Goal: Communication & Community: Answer question/provide support

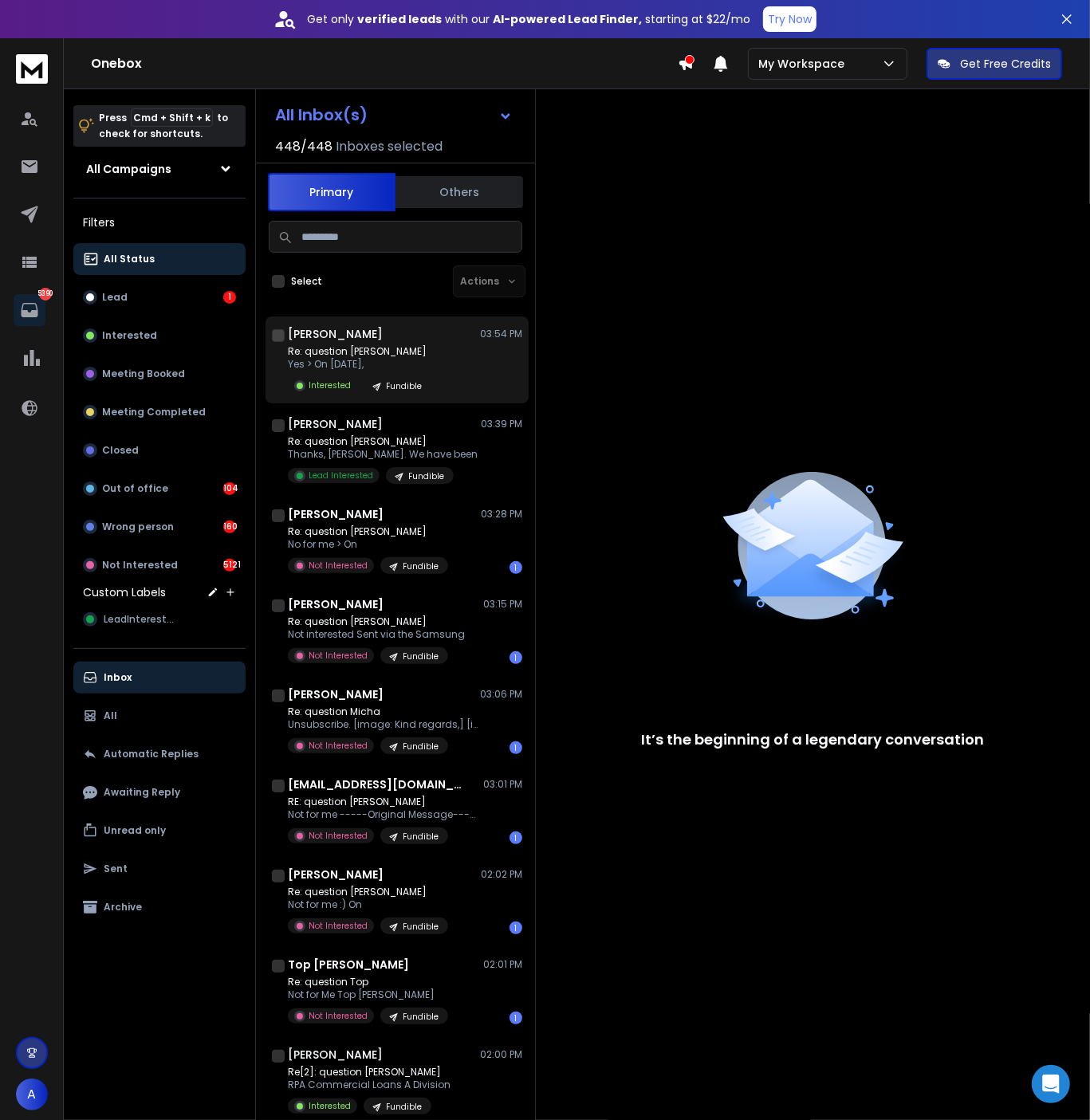
click at [484, 364] on div "Re: question Nigel Yes > On Aug 8, Interested Fundible" at bounding box center [405, 369] width 234 height 49
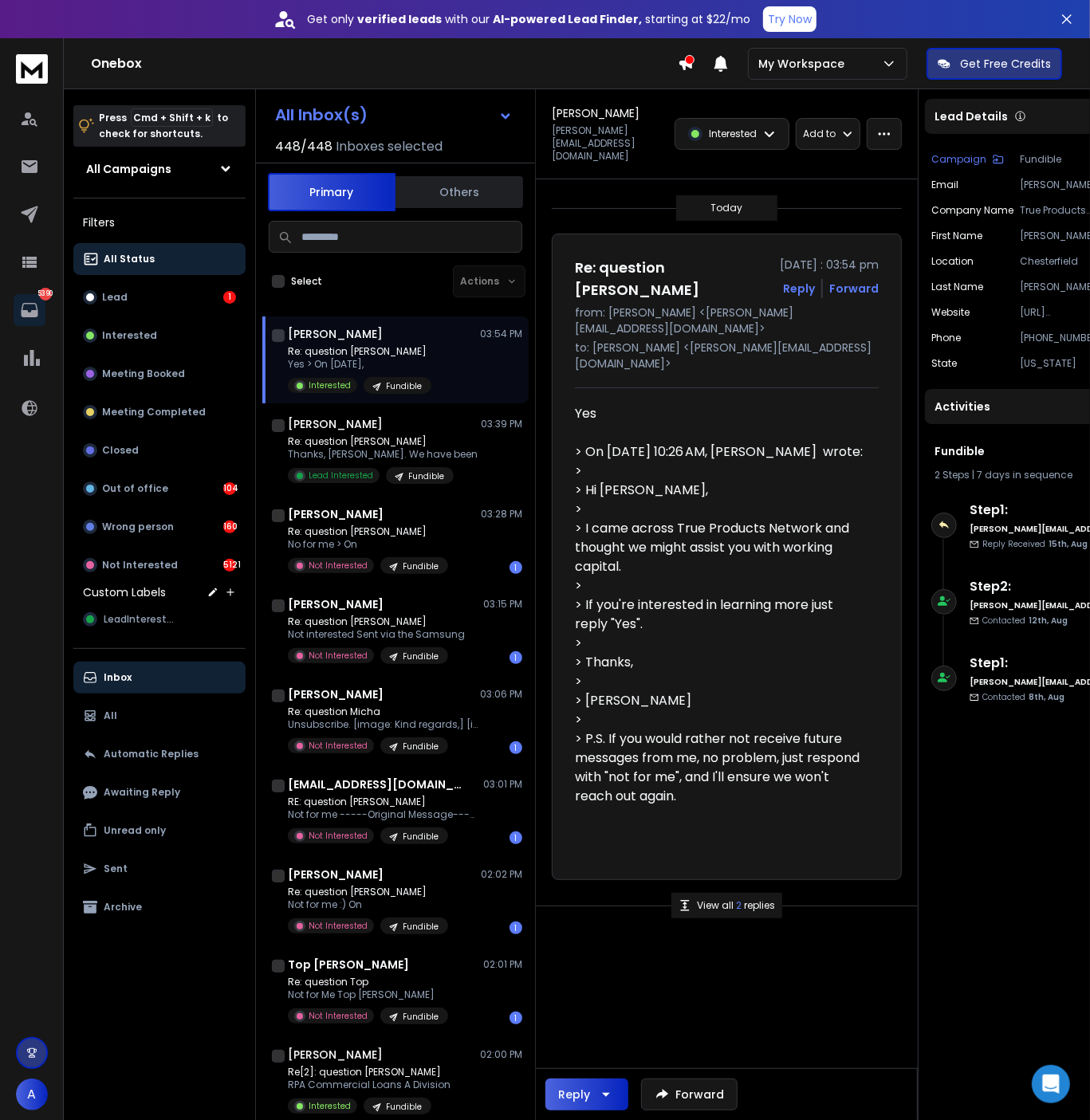
click at [780, 127] on div "Interested" at bounding box center [731, 134] width 113 height 30
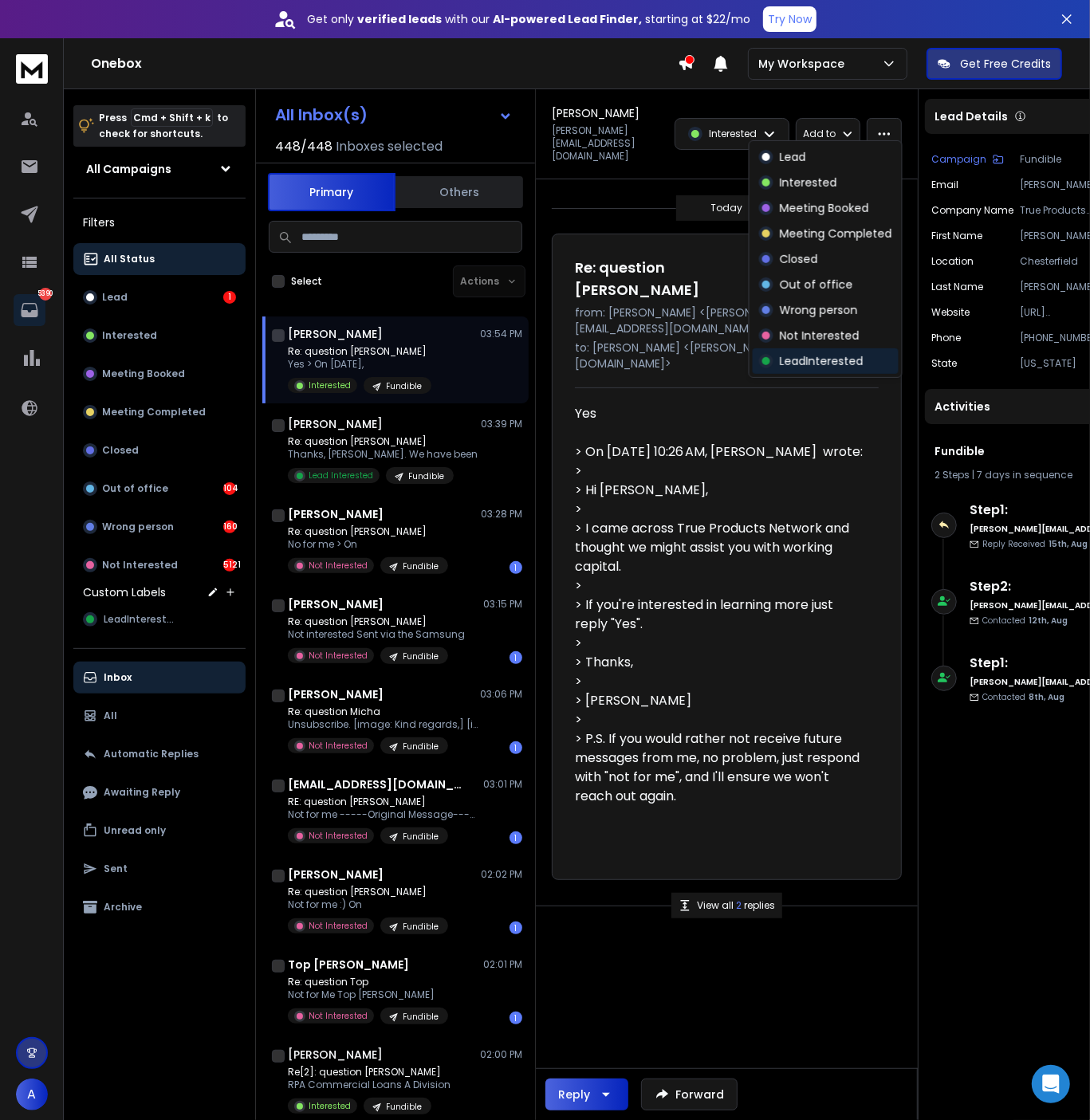
click at [821, 353] on p "LeadInterested" at bounding box center [822, 361] width 84 height 16
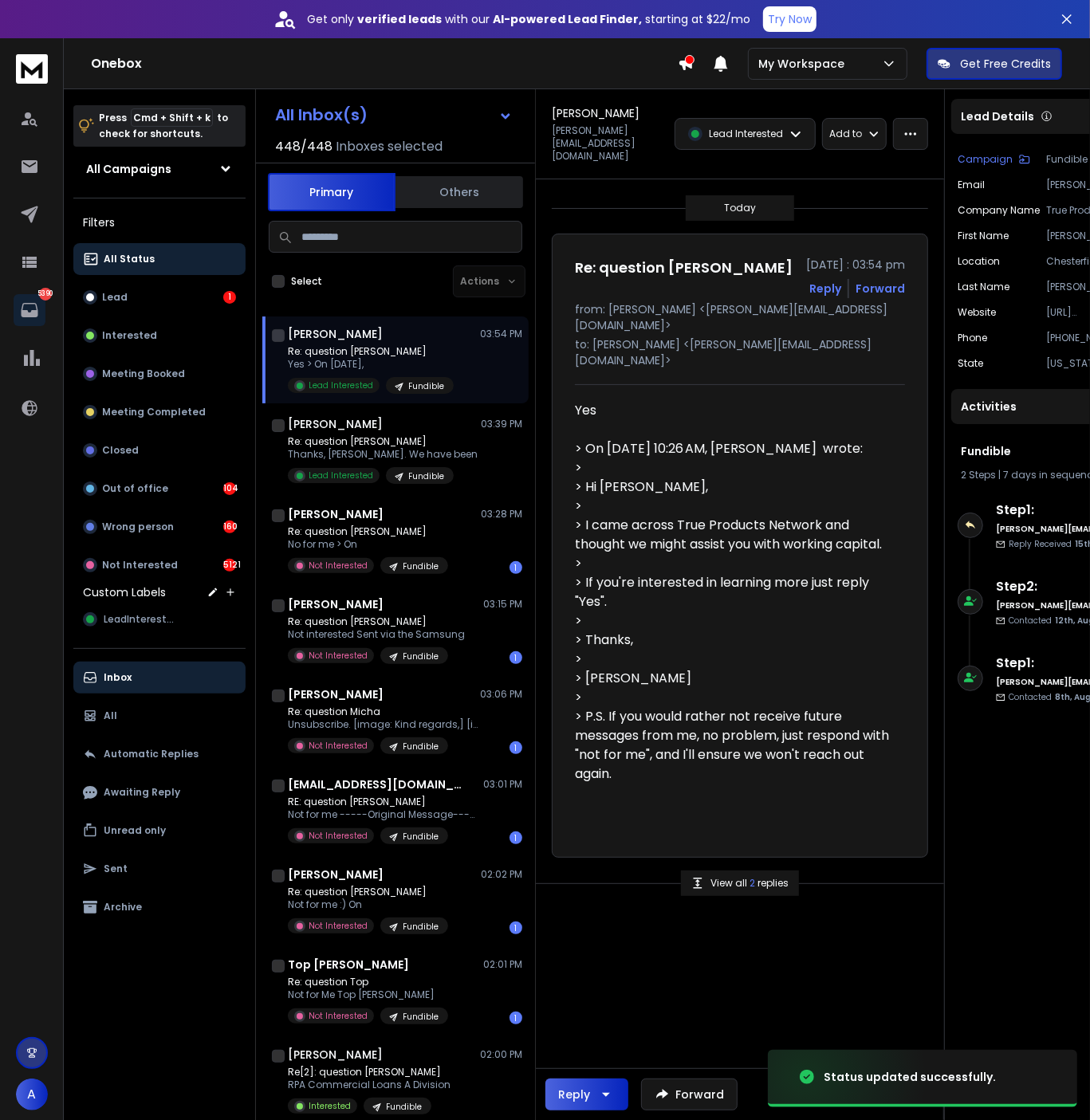
click at [169, 615] on span "LeadInterested" at bounding box center [141, 619] width 75 height 12
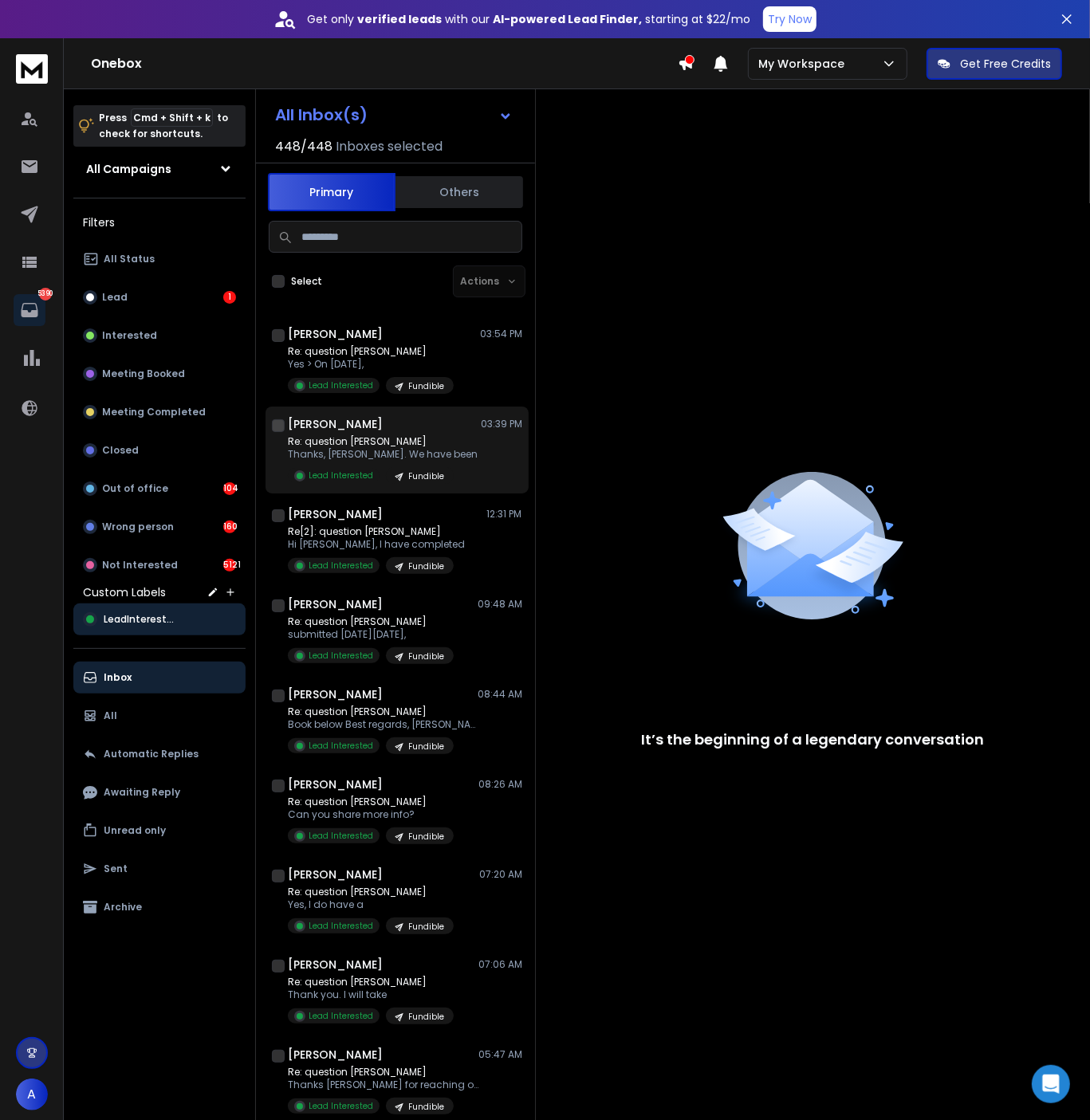
scroll to position [42, 0]
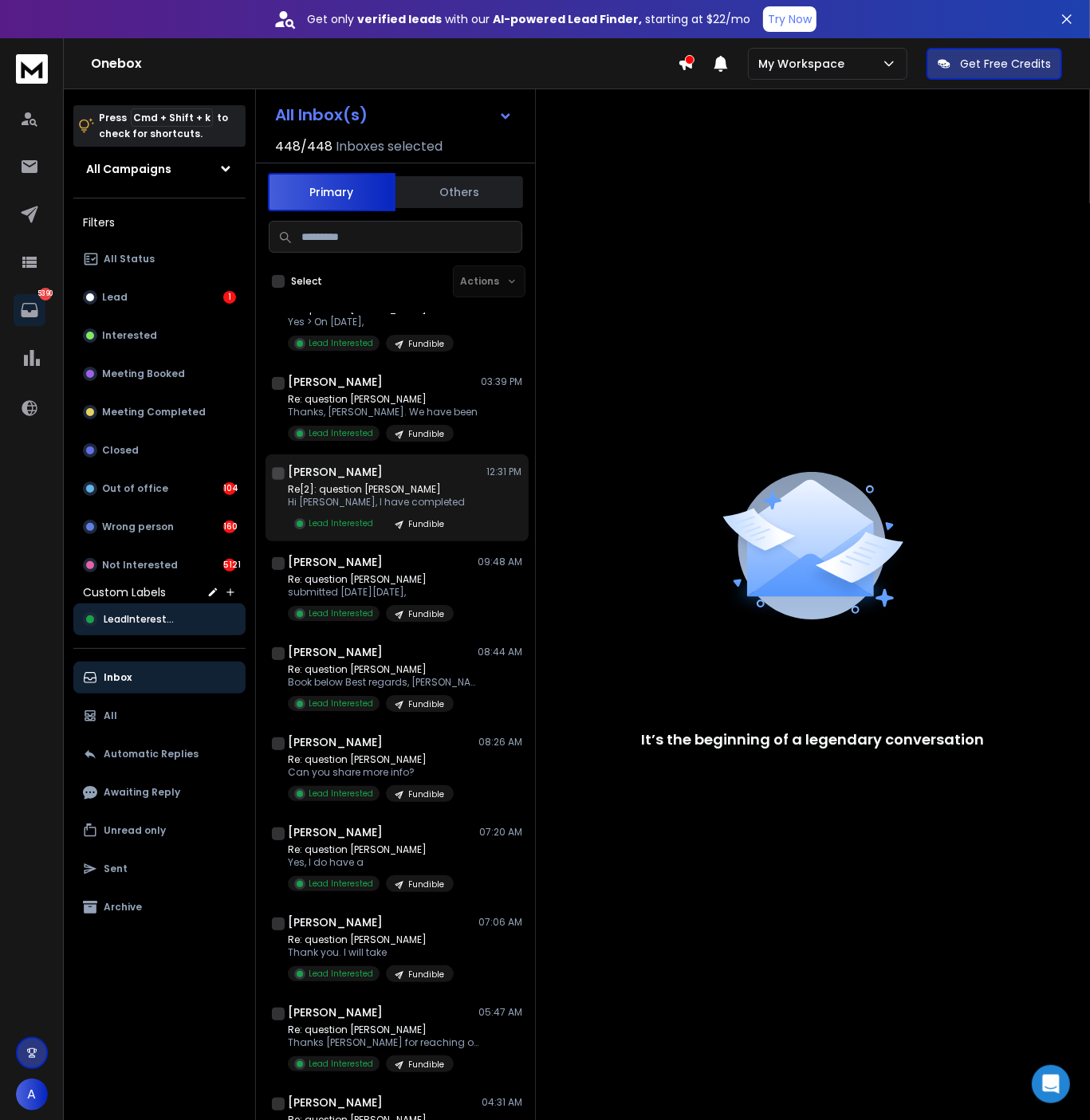
click at [394, 493] on p "Re[2]: question [PERSON_NAME]" at bounding box center [376, 489] width 177 height 12
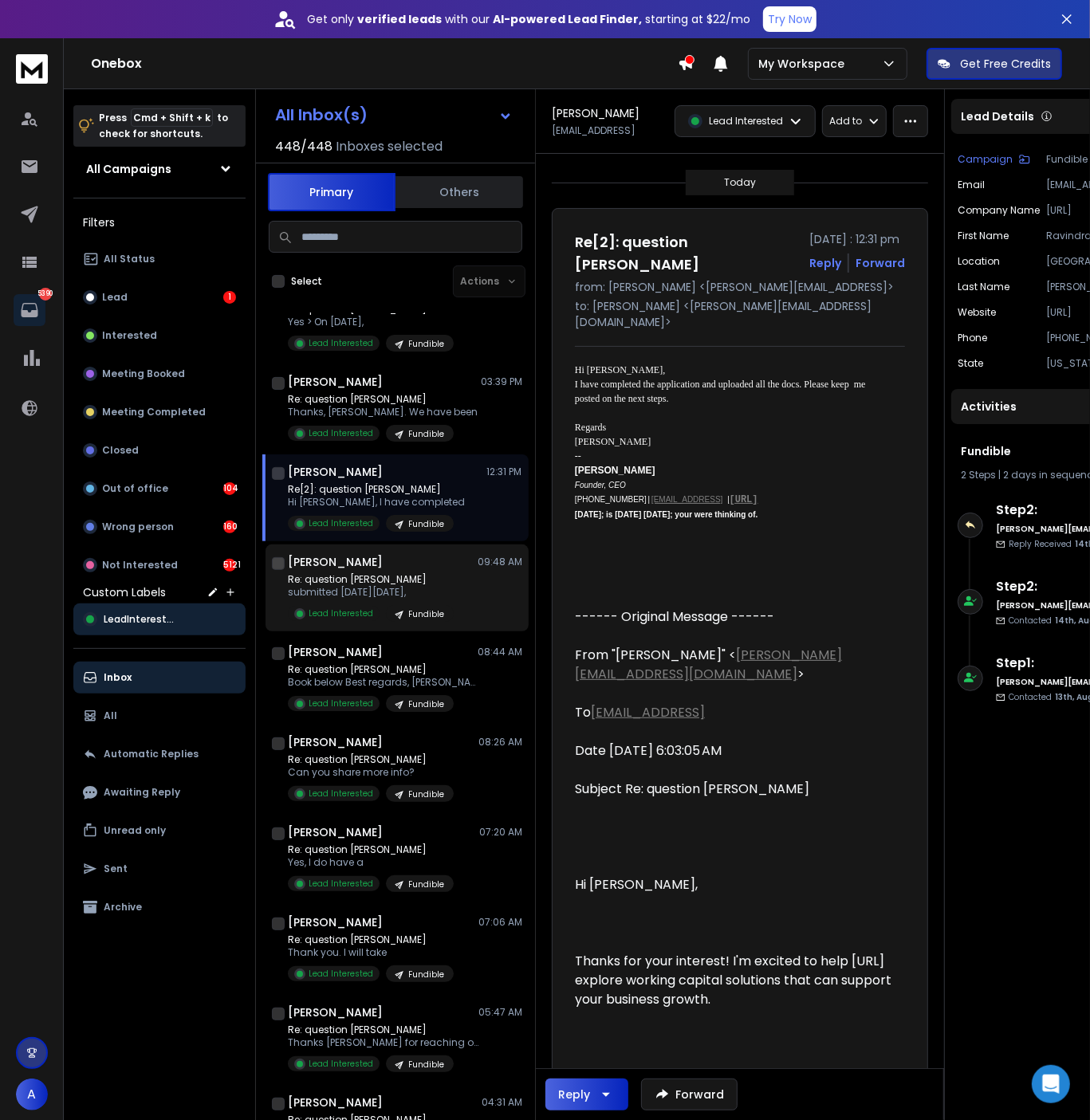
click at [409, 557] on div "Parth Shah 09:48 AM" at bounding box center [405, 561] width 234 height 16
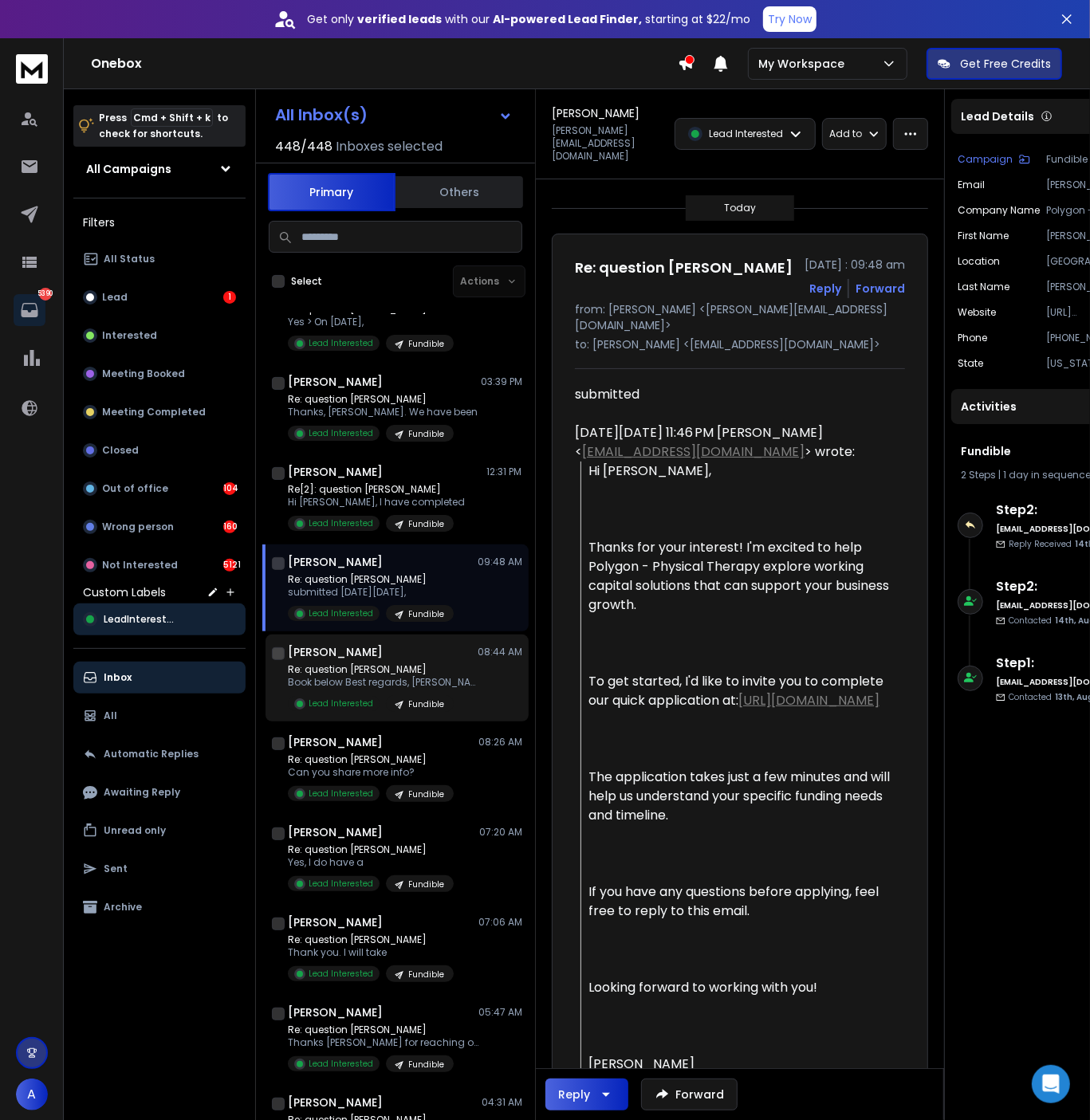
click at [415, 655] on div "Jonathan Hedden 08:44 AM" at bounding box center [405, 652] width 234 height 16
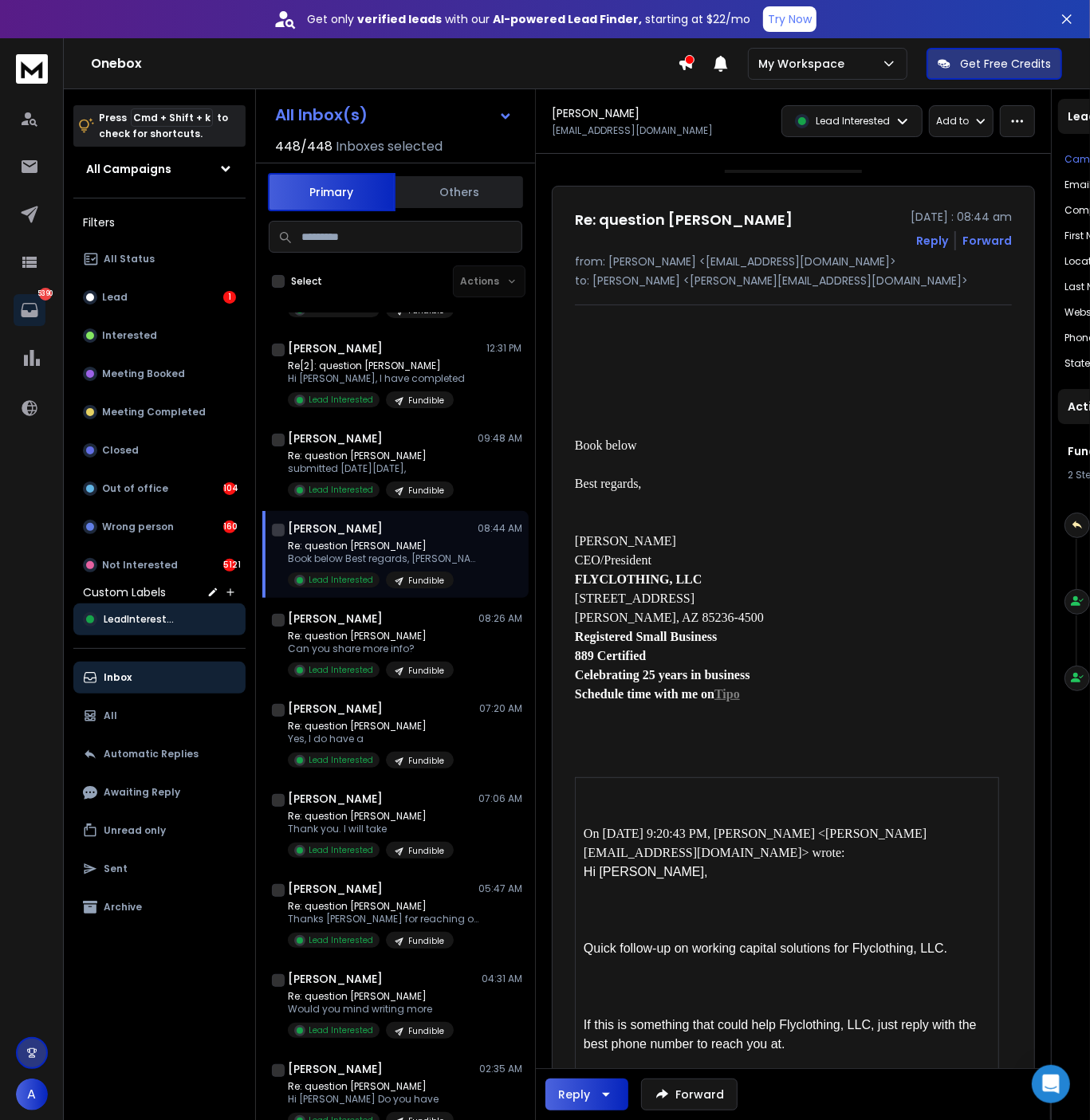
scroll to position [216, 0]
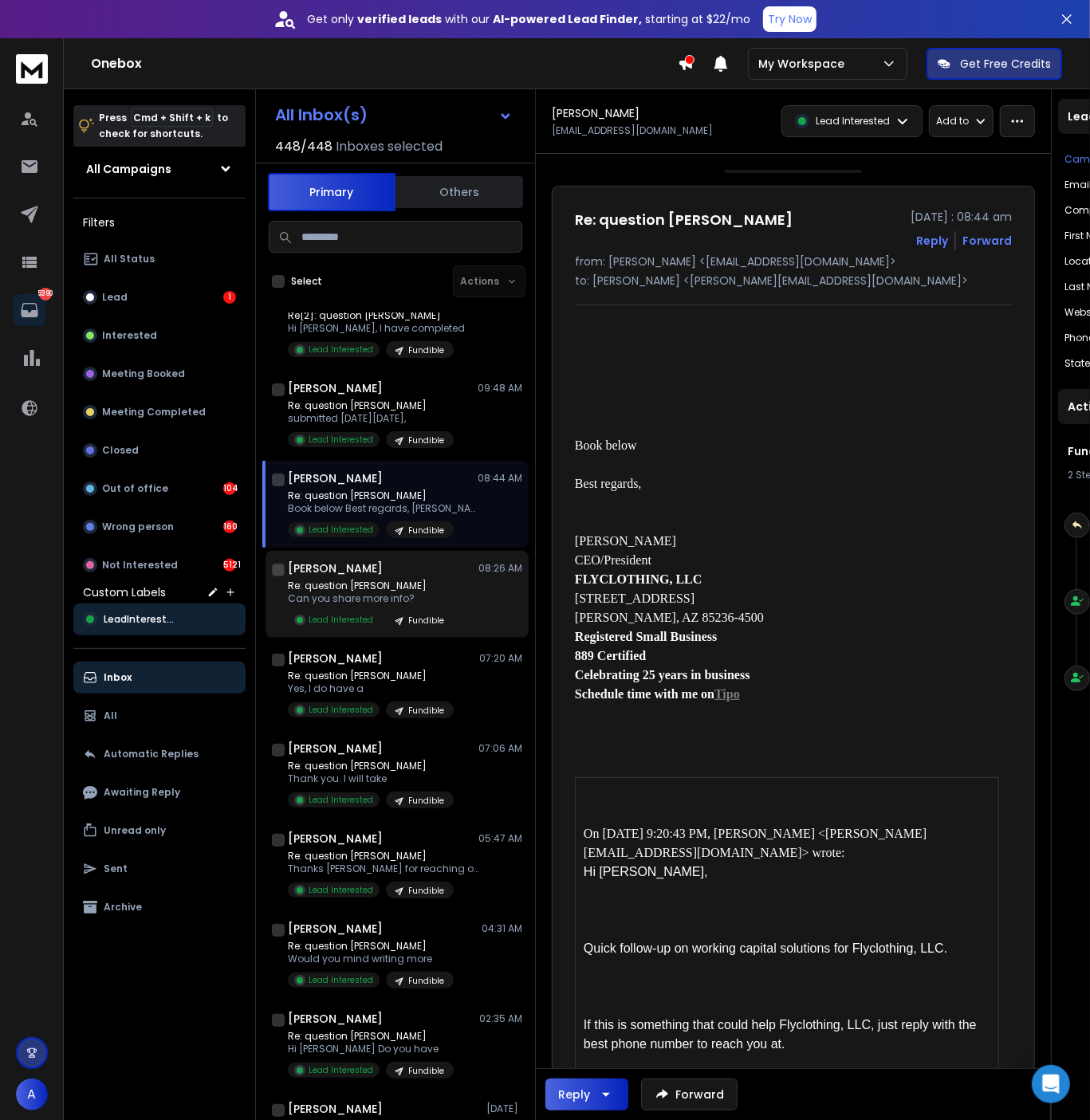
click at [410, 590] on p "Re: question [PERSON_NAME]" at bounding box center [370, 585] width 166 height 12
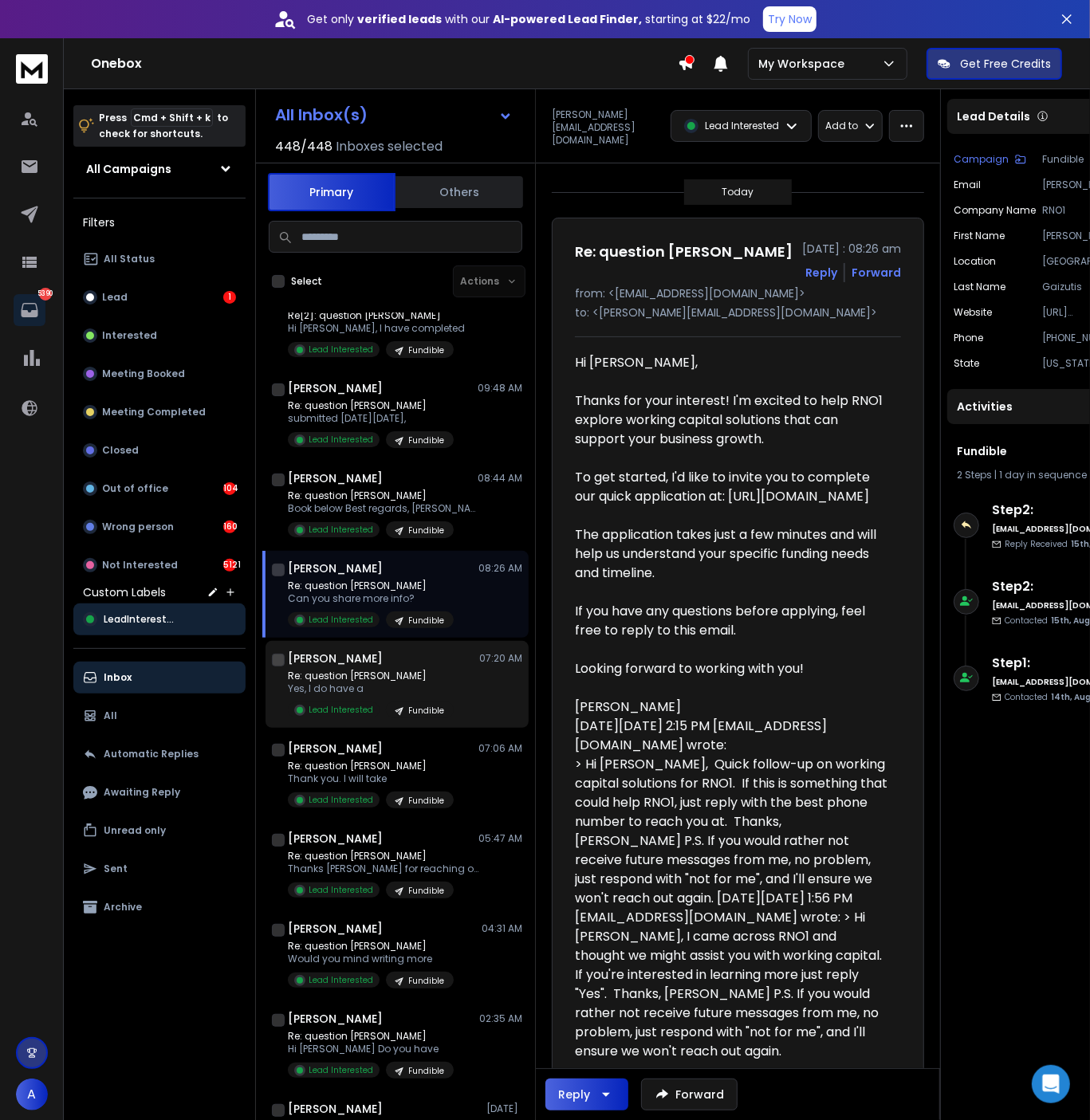
click at [405, 682] on p "Yes, I do have a" at bounding box center [370, 688] width 166 height 12
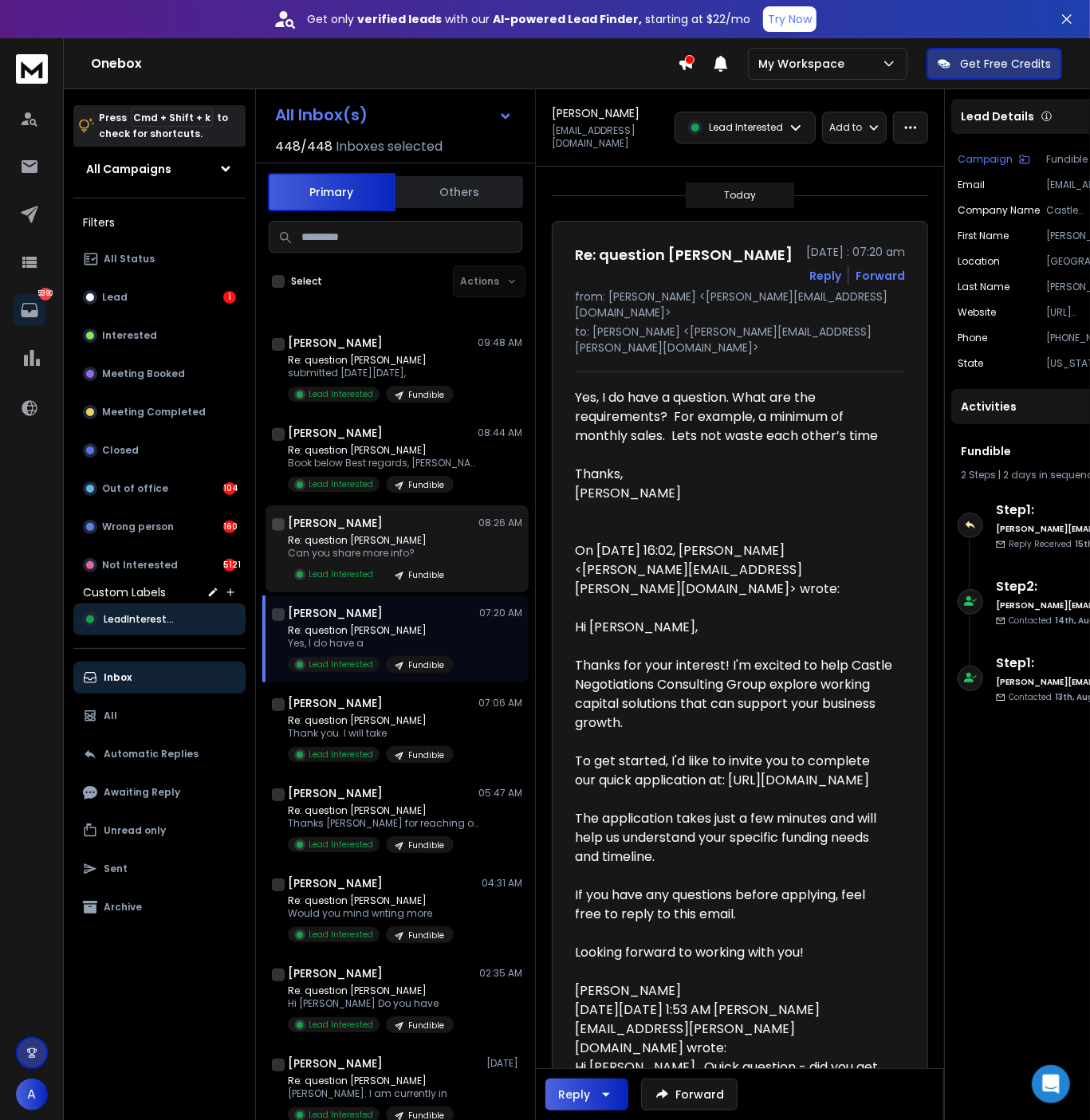
scroll to position [303, 0]
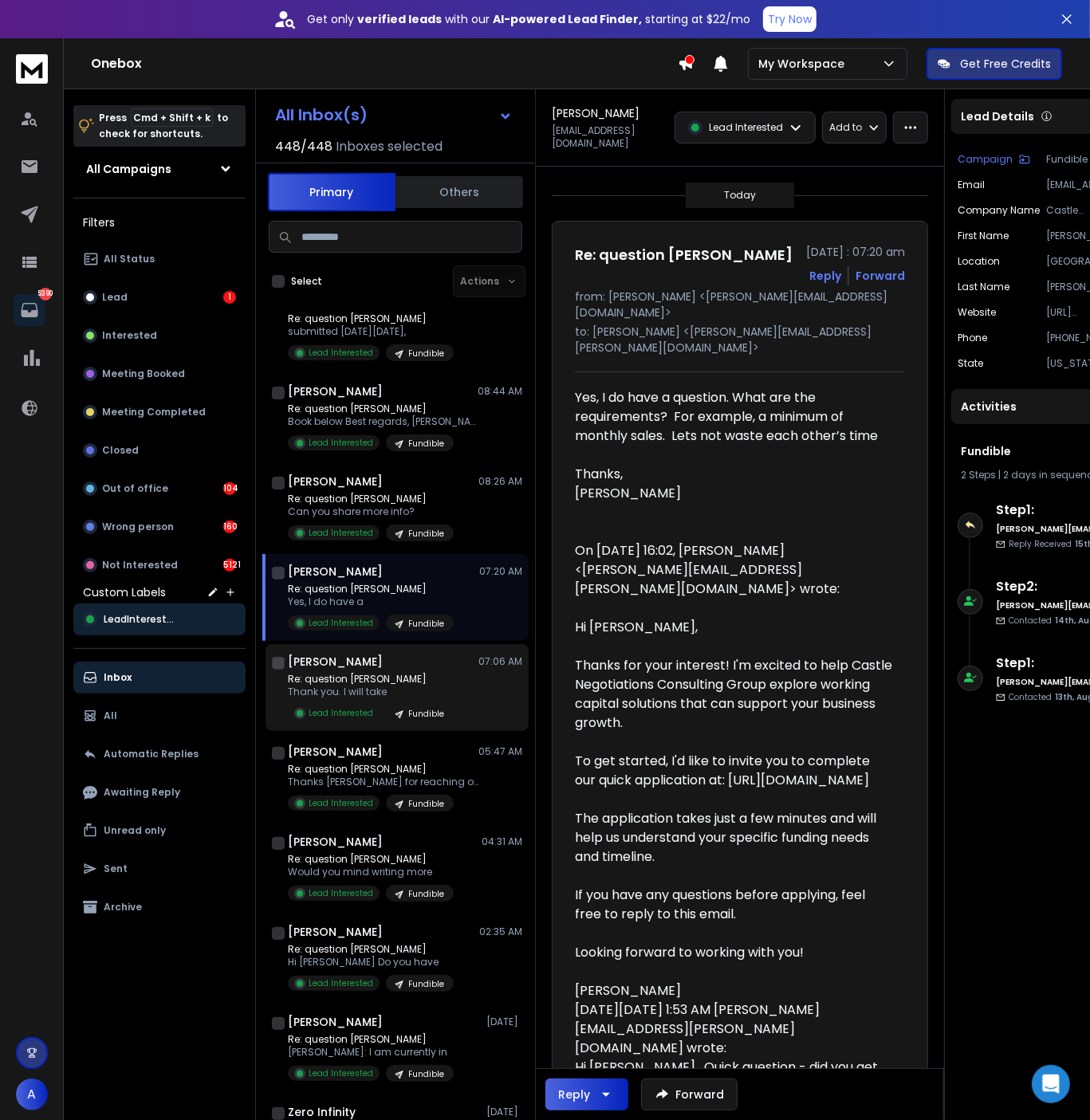
click at [375, 658] on div "Karen Ansara 07:06 AM" at bounding box center [405, 661] width 234 height 16
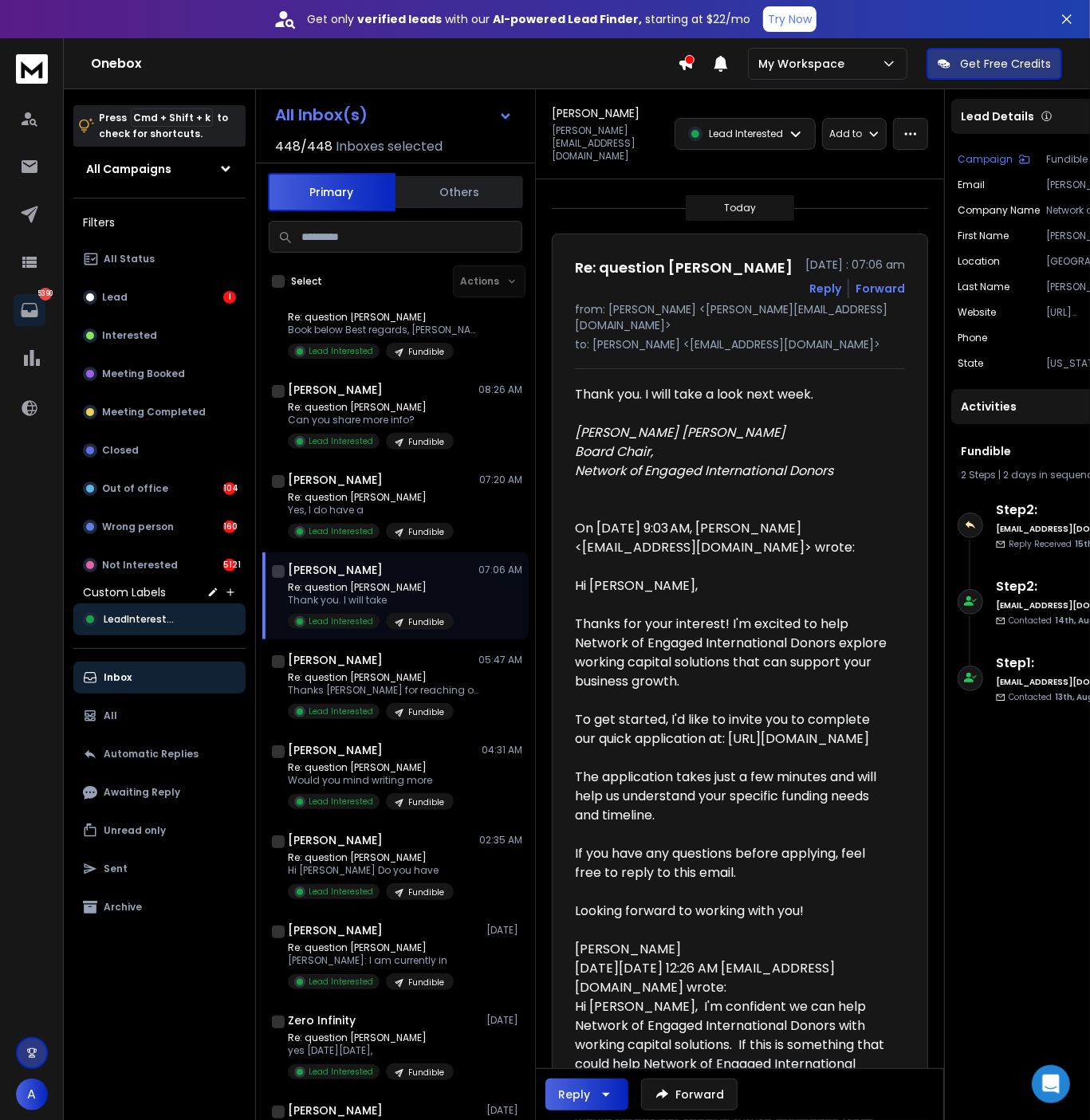
scroll to position [420, 0]
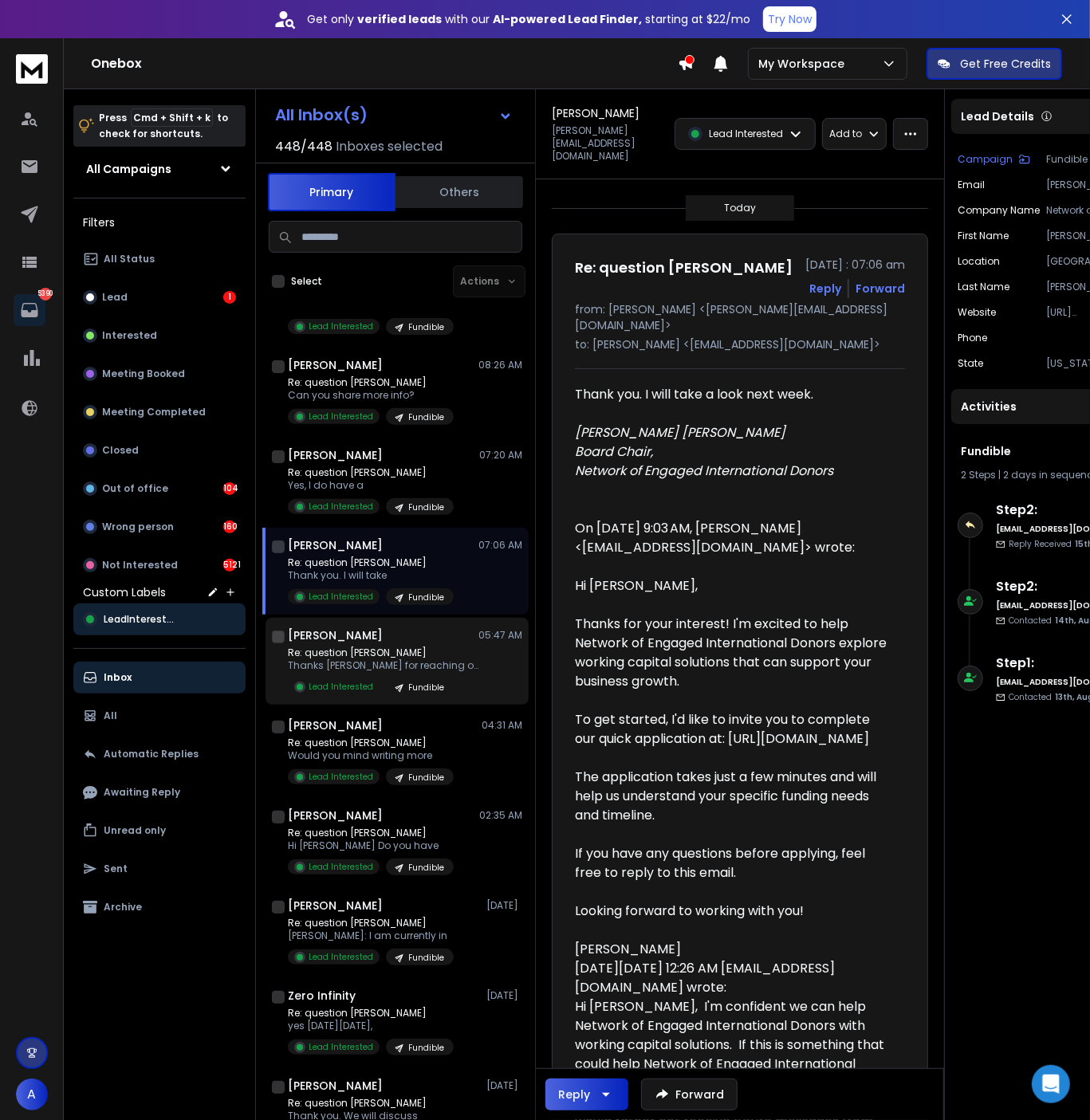
click at [382, 657] on p "Re: question [PERSON_NAME]" at bounding box center [383, 652] width 191 height 12
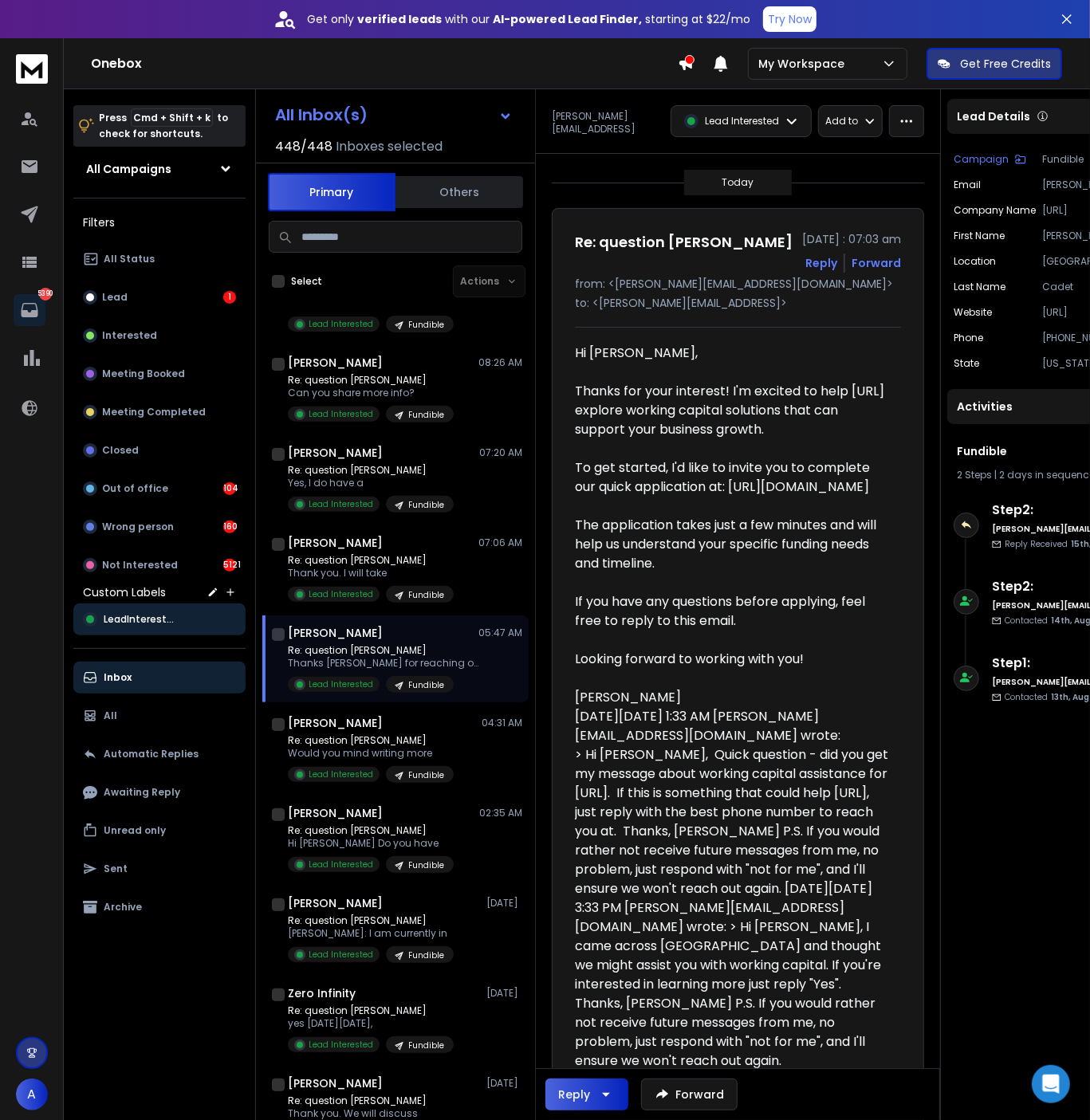
scroll to position [420, 0]
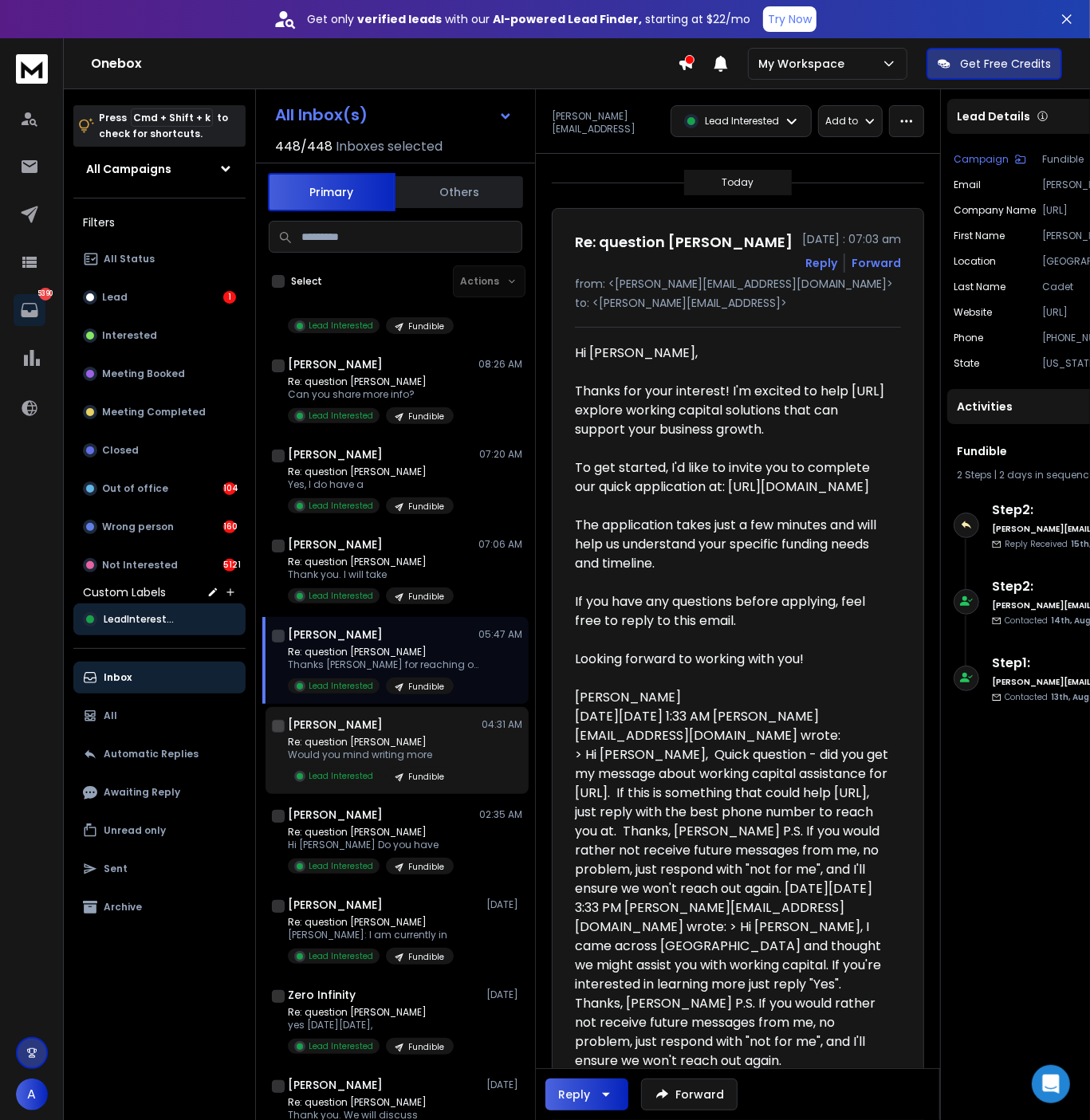
click at [405, 743] on p "Re: question [PERSON_NAME]" at bounding box center [370, 741] width 166 height 12
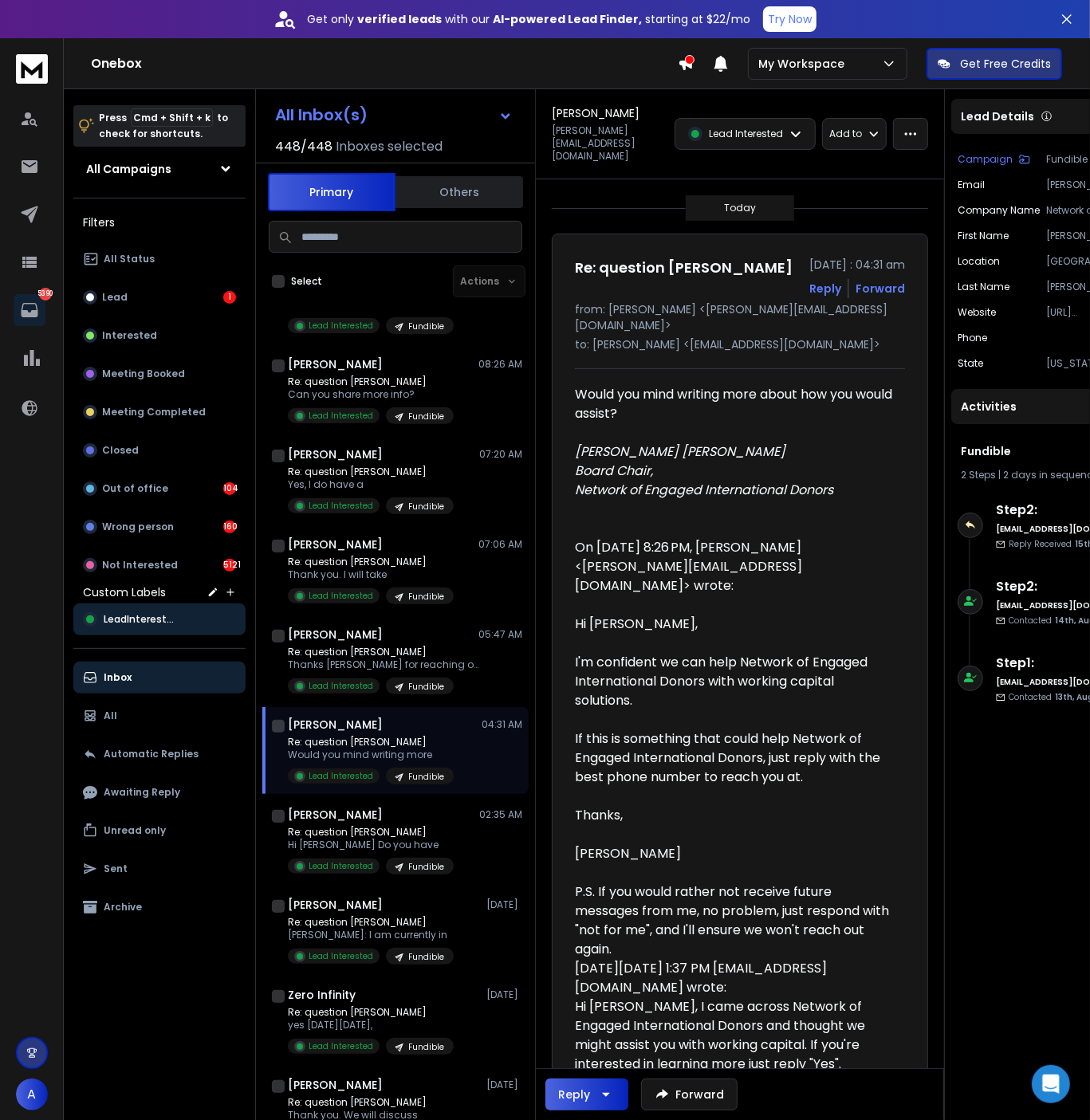
scroll to position [455, 0]
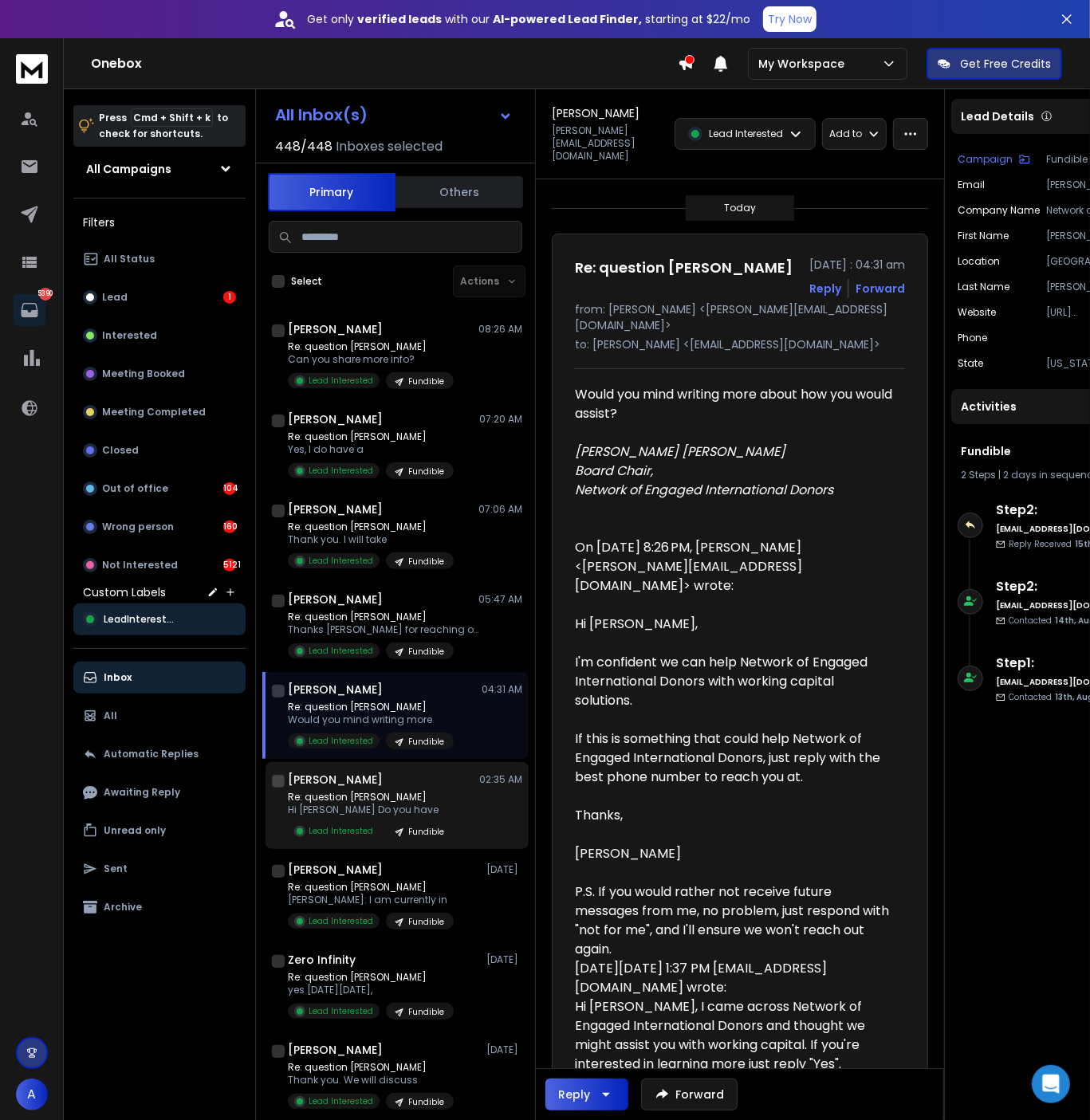
click at [382, 802] on p "Re: question [PERSON_NAME]" at bounding box center [370, 796] width 166 height 12
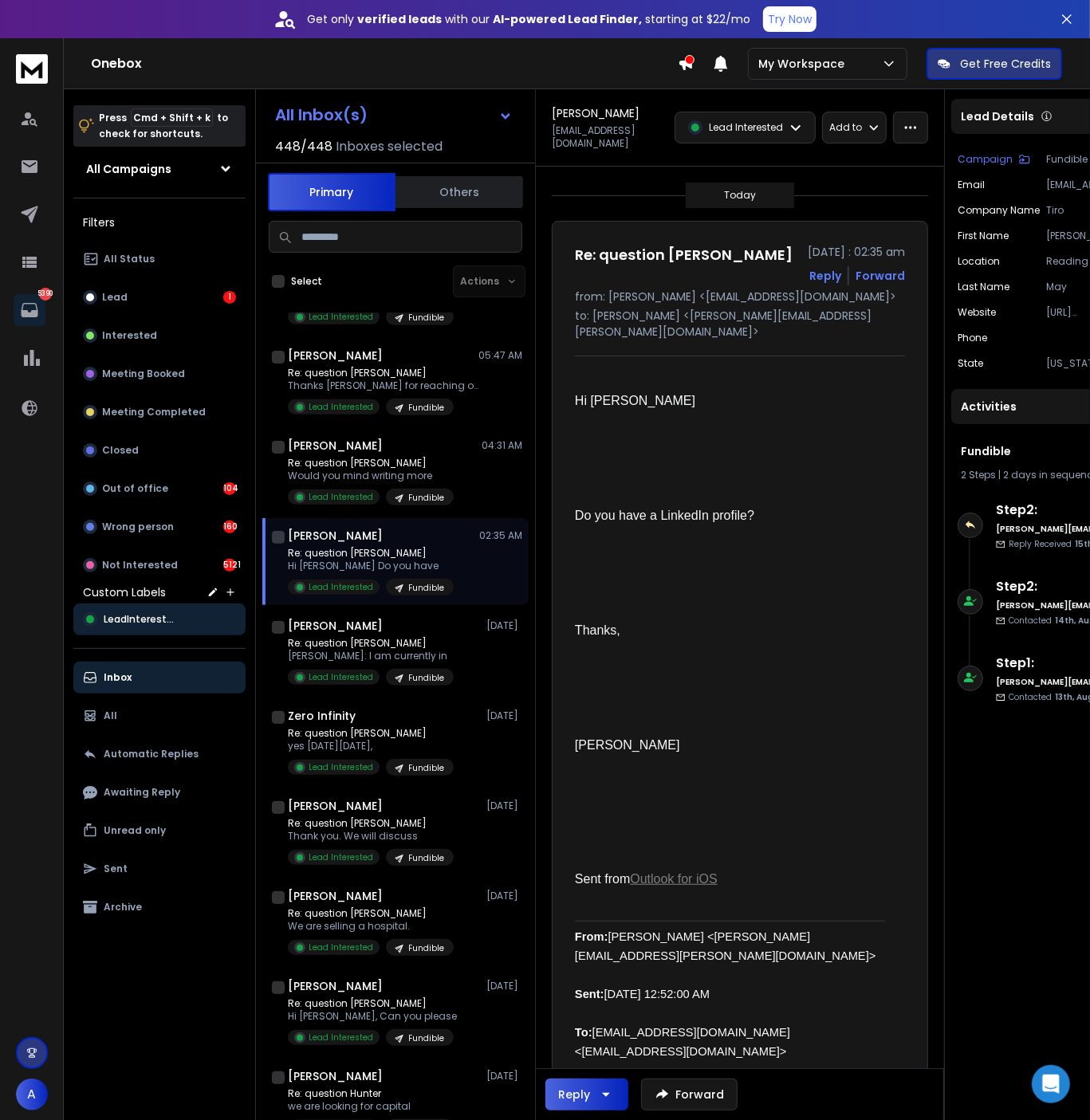
scroll to position [749, 0]
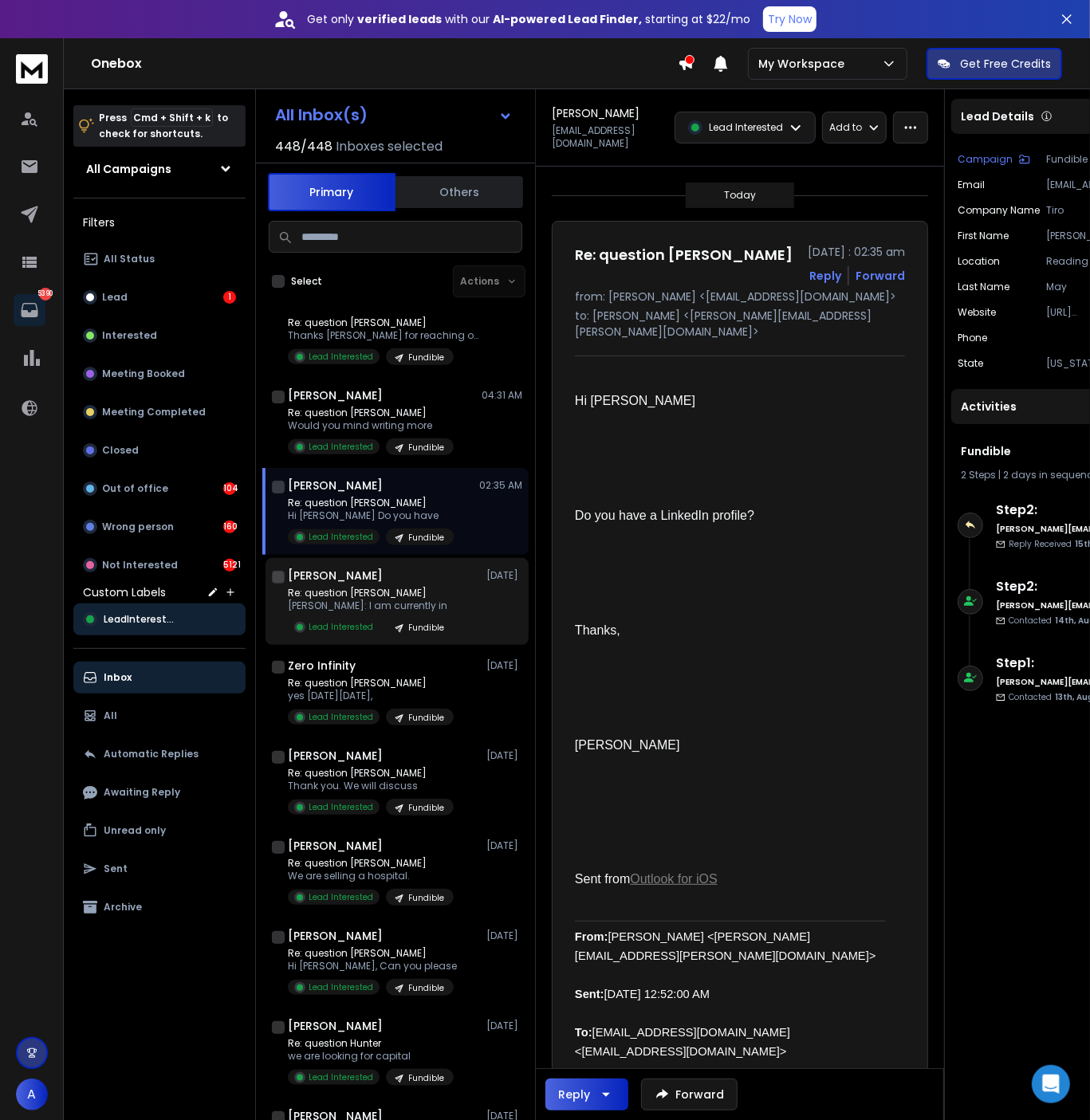
click at [402, 584] on div "Dan Brody 14 Aug Re: question Daniel Jennifer: I am currently in Lead Intereste…" at bounding box center [405, 600] width 234 height 68
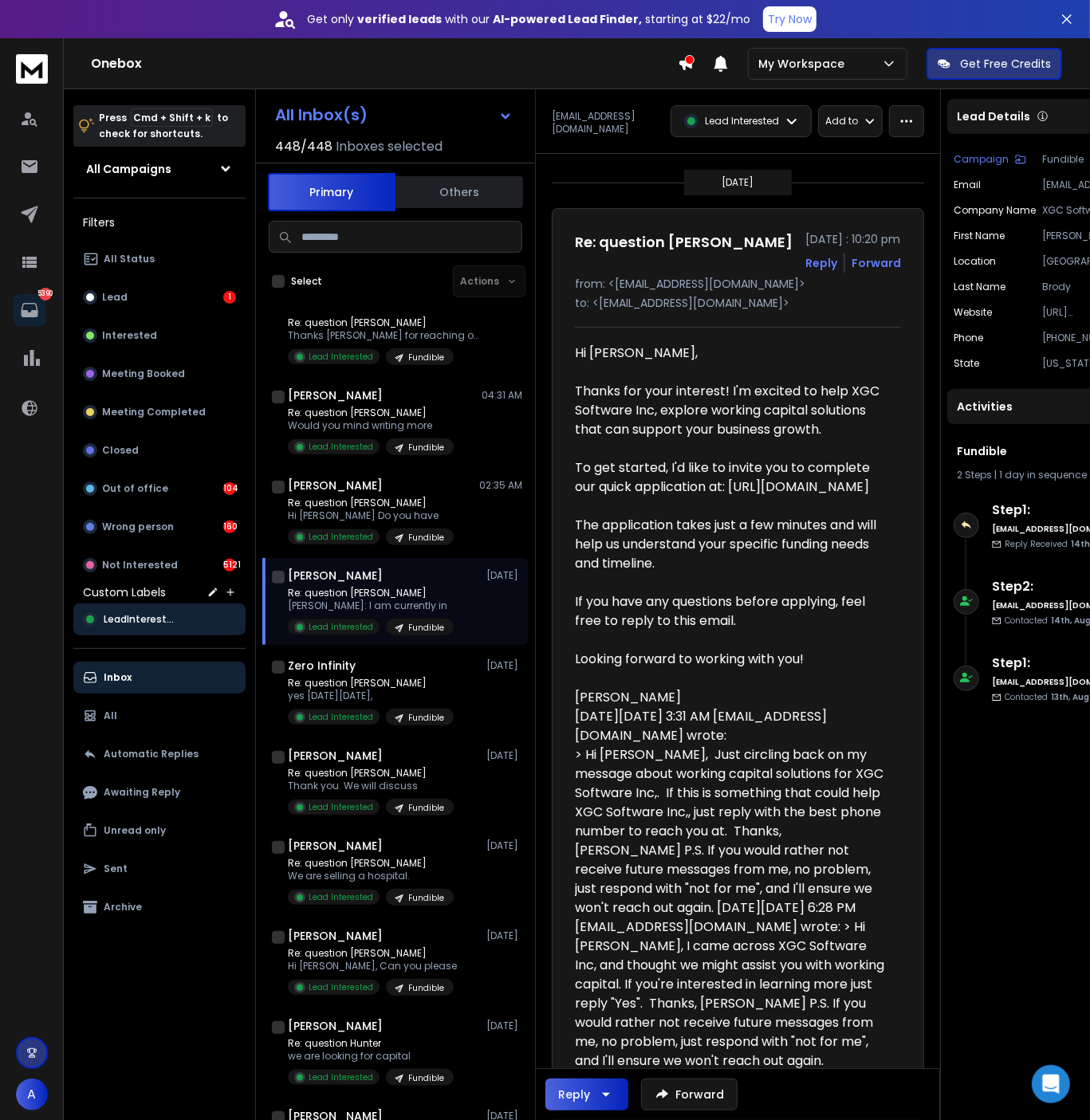
scroll to position [47, 0]
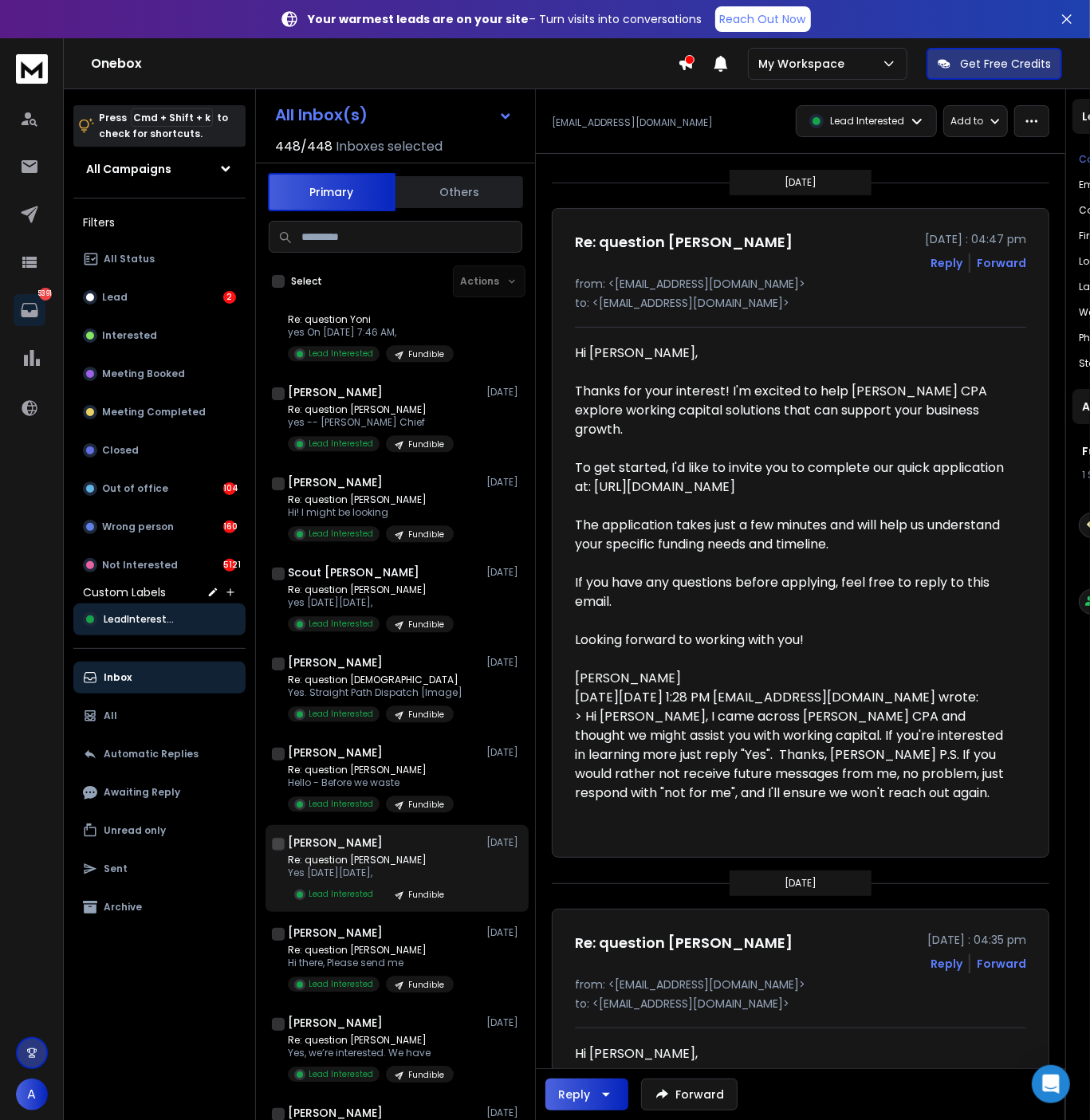
scroll to position [2955, 0]
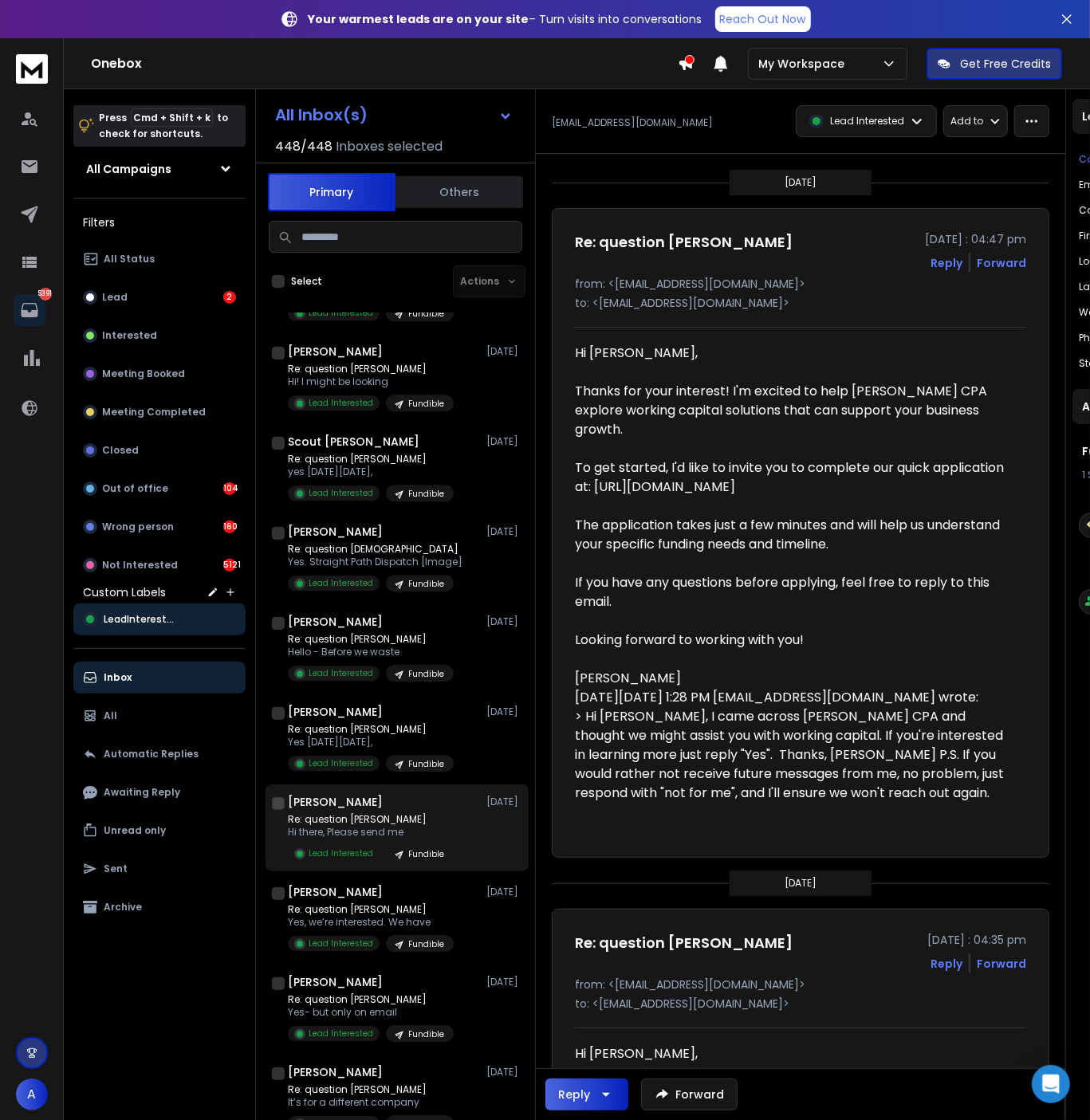
click at [427, 831] on p "Hi there, Please send me" at bounding box center [370, 832] width 166 height 12
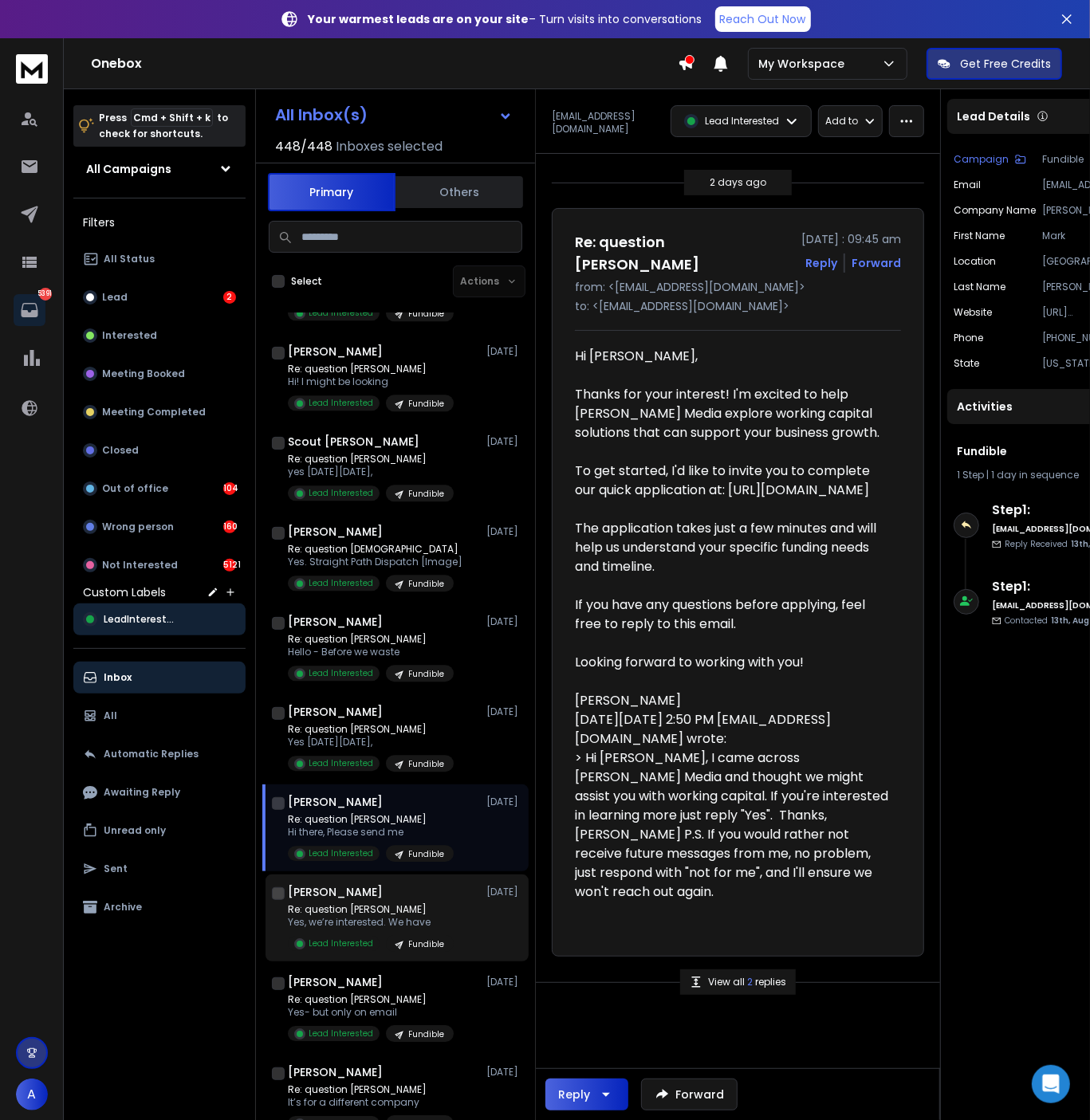
scroll to position [3207, 0]
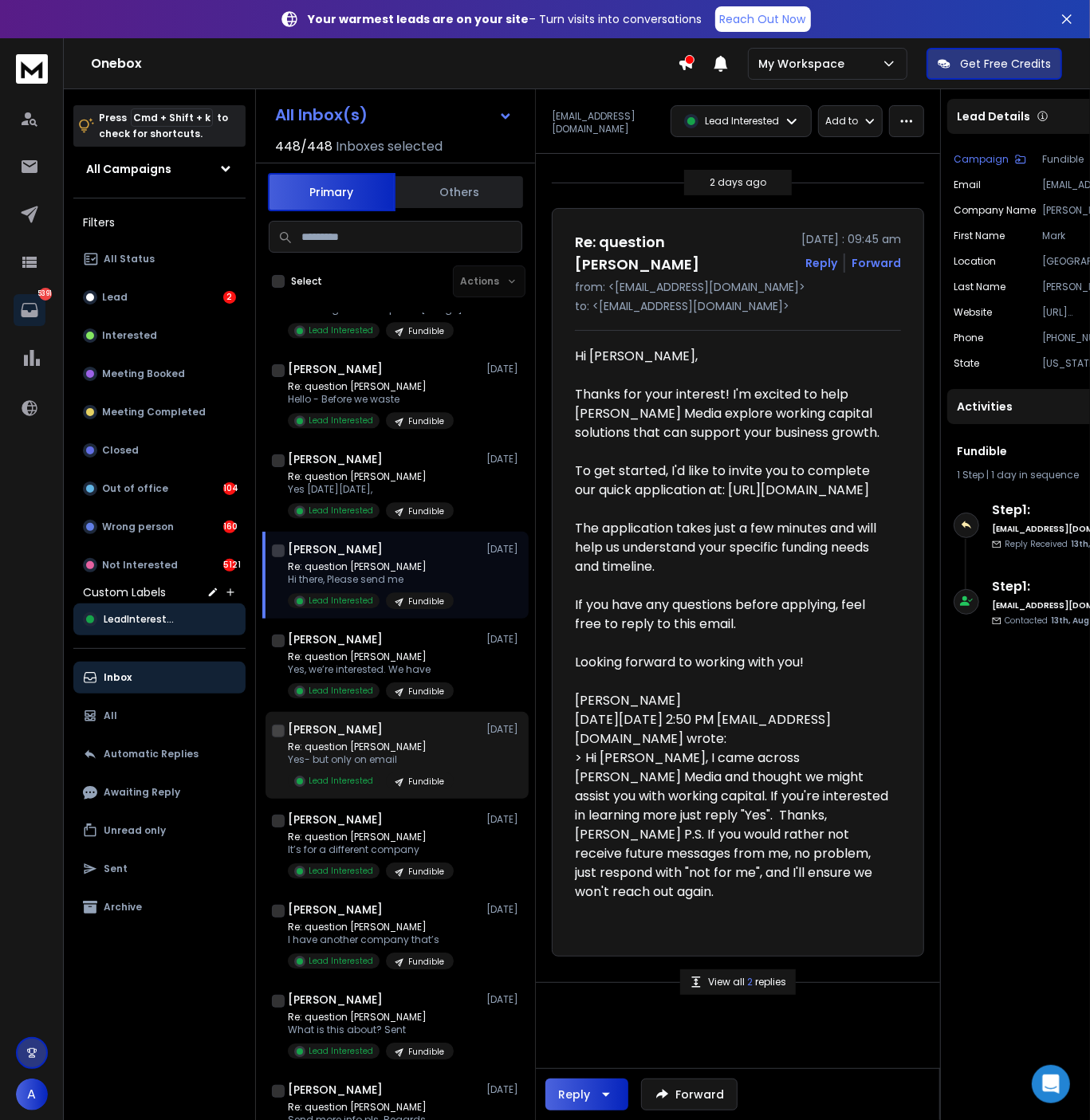
click at [468, 746] on div "Re: question [PERSON_NAME] Yes- but only on email Lead Interested Fundible" at bounding box center [405, 764] width 234 height 49
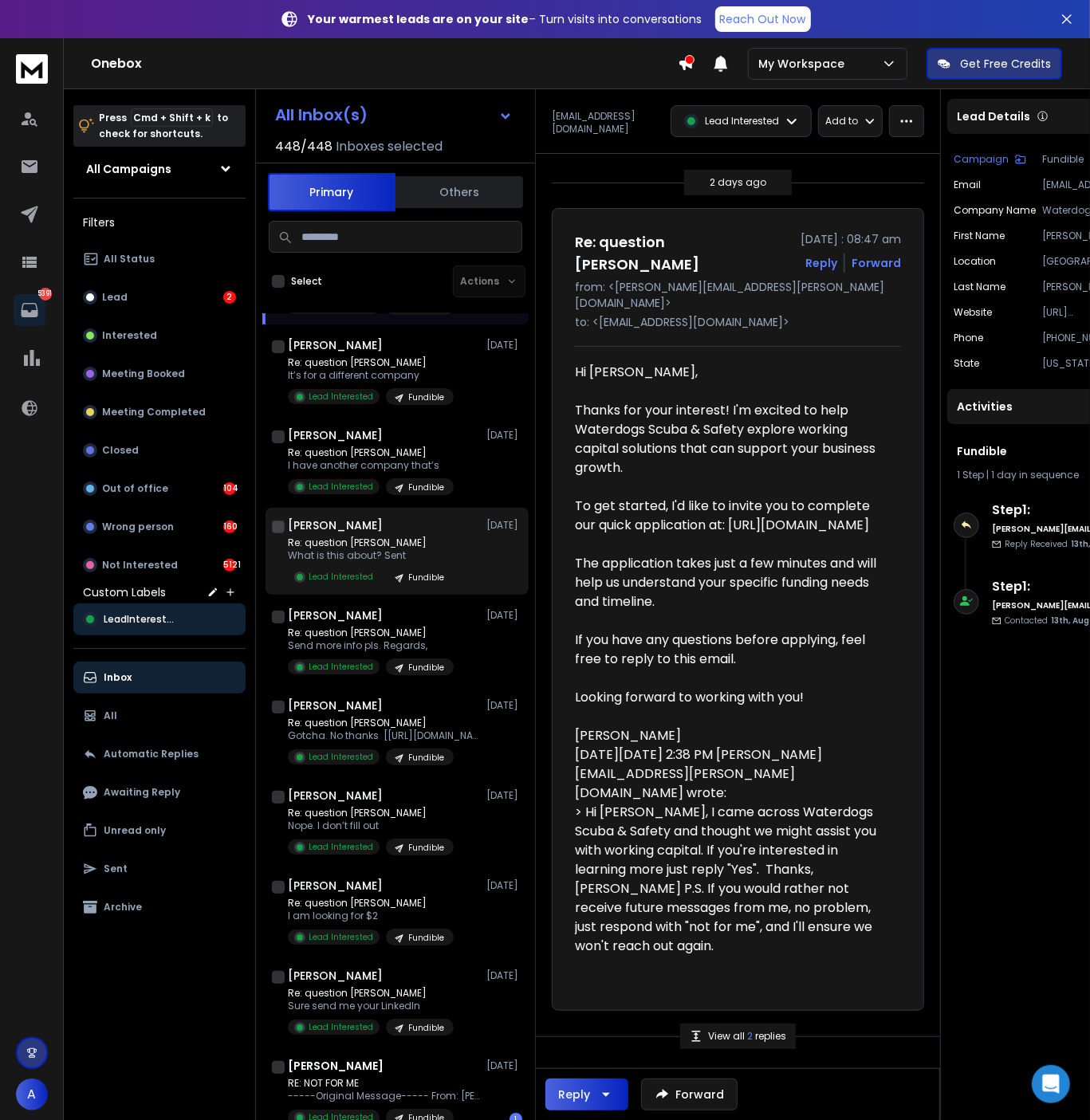
scroll to position [3858, 0]
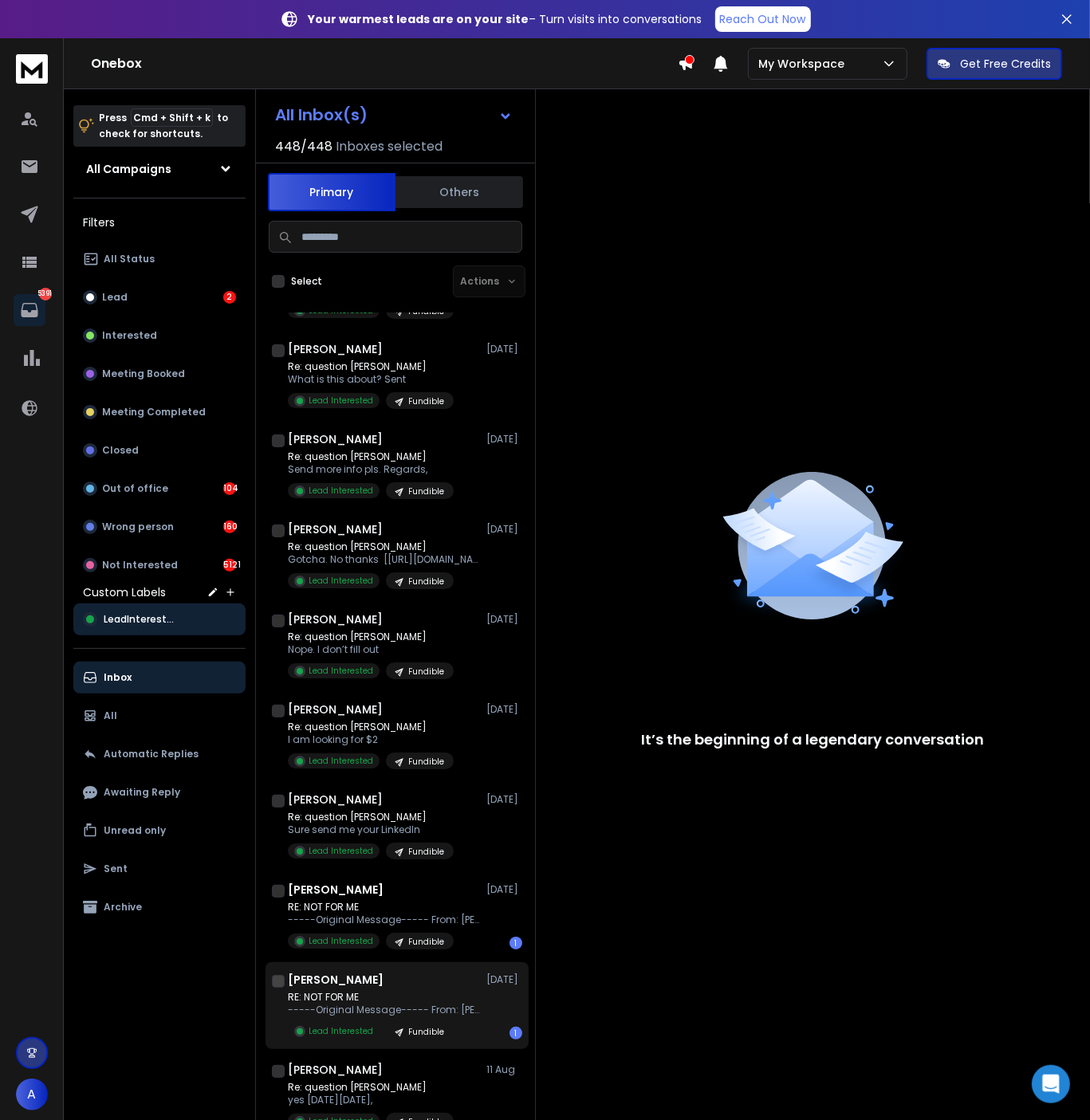
click at [425, 897] on div "[PERSON_NAME] [DATE]" at bounding box center [405, 889] width 234 height 16
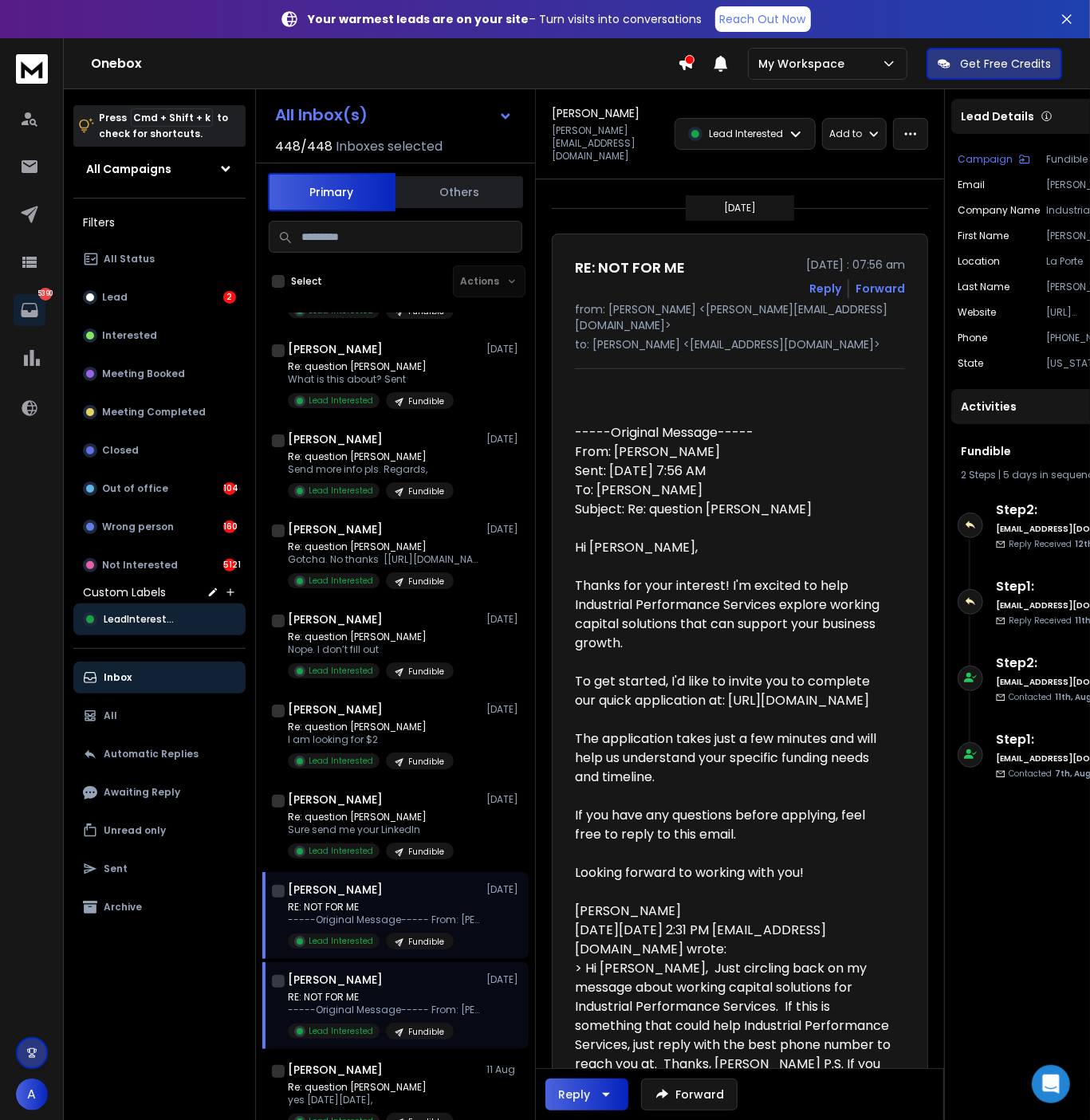
scroll to position [151, 0]
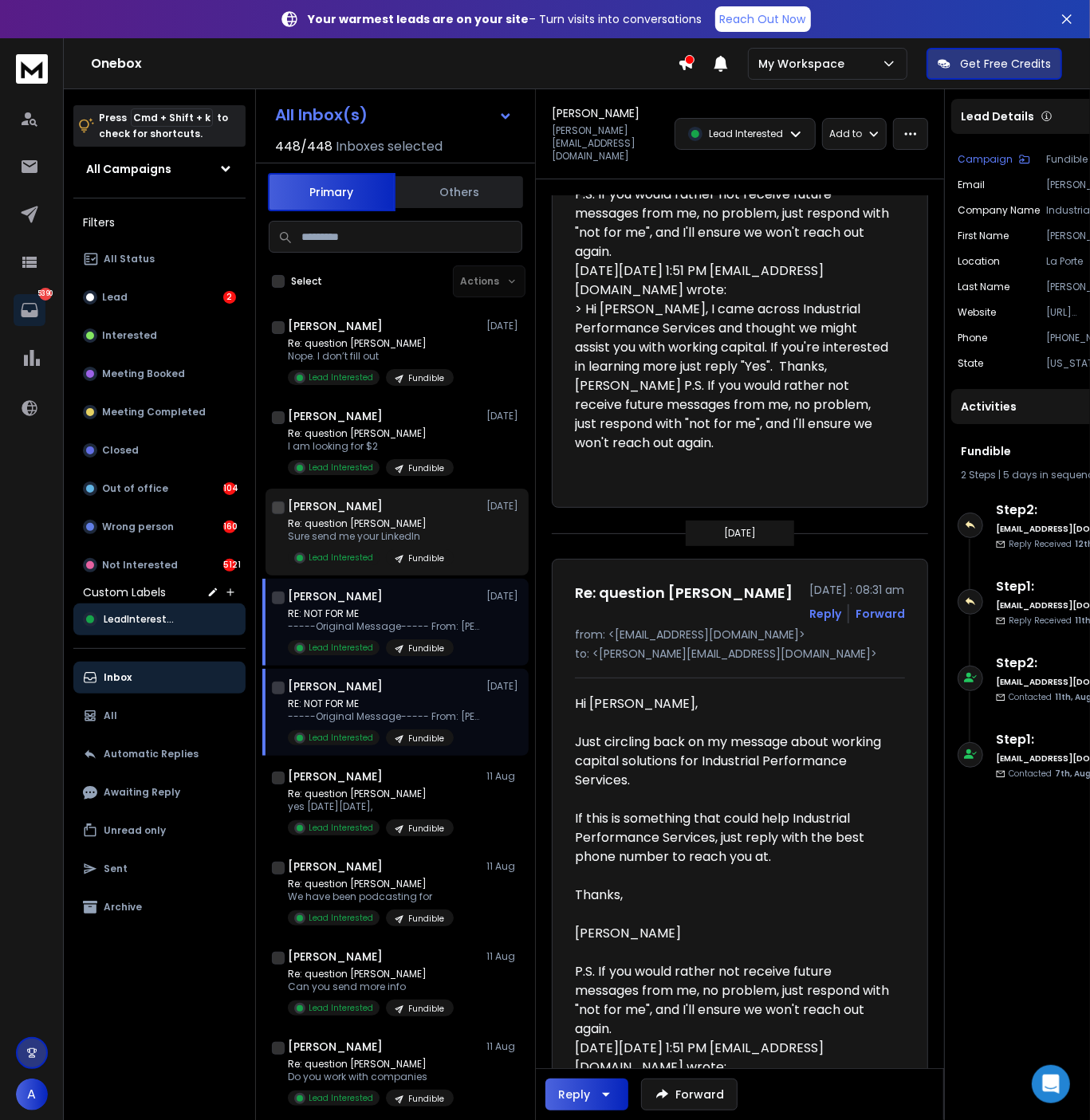
scroll to position [4152, 0]
